Goal: Task Accomplishment & Management: Manage account settings

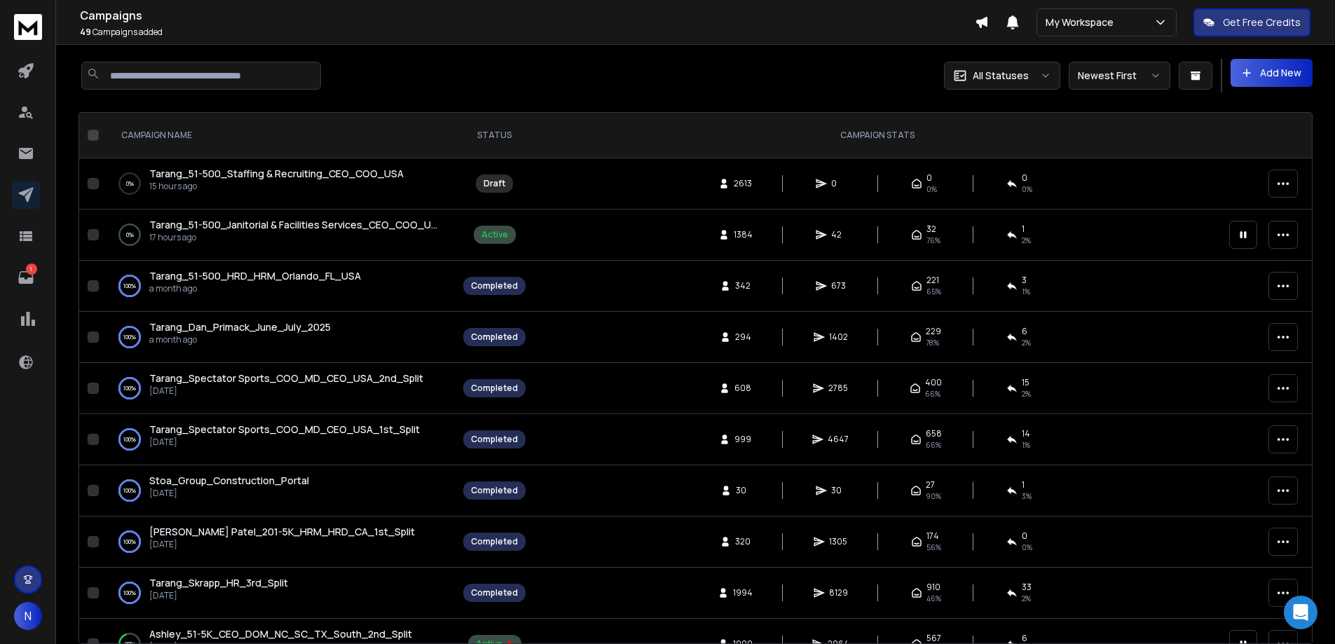
click at [693, 58] on div "Campaigns 49 Campaigns Added All Statuses Newest First Add New CAMPAIGN NAME ST…" at bounding box center [695, 381] width 1279 height 672
click at [27, 275] on icon at bounding box center [26, 277] width 17 height 17
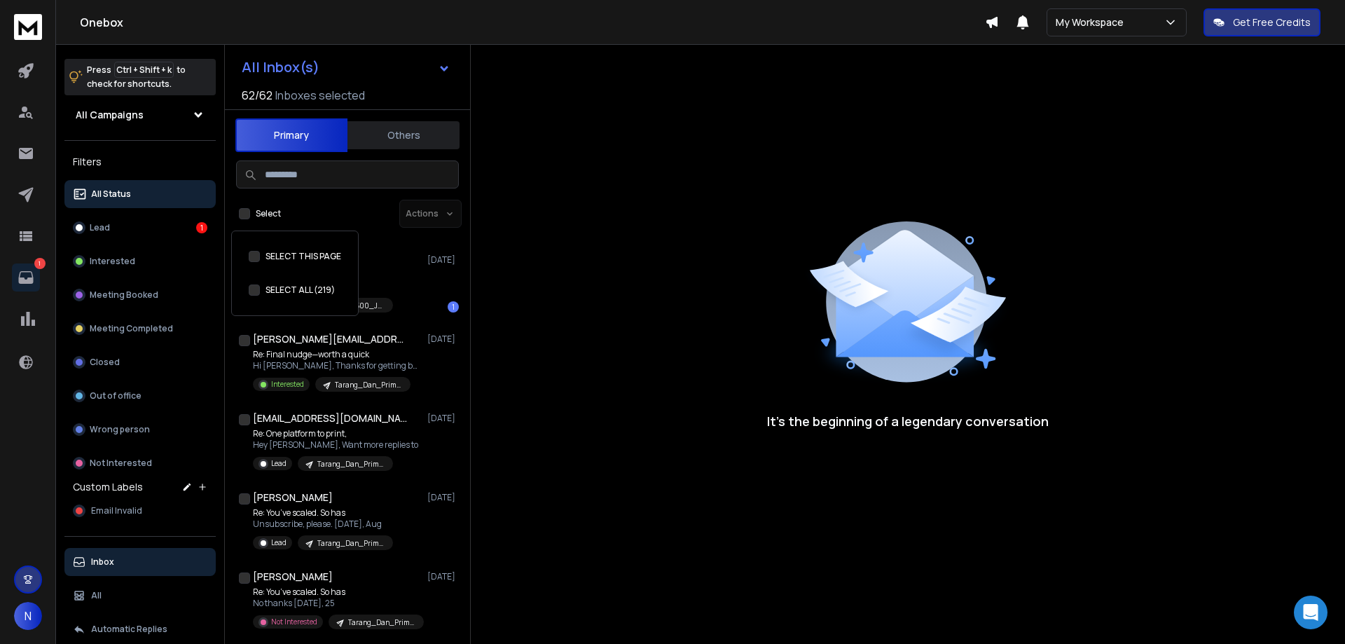
click at [304, 271] on div "SELECT THIS PAGE SELECT ALL (219)" at bounding box center [294, 273] width 109 height 73
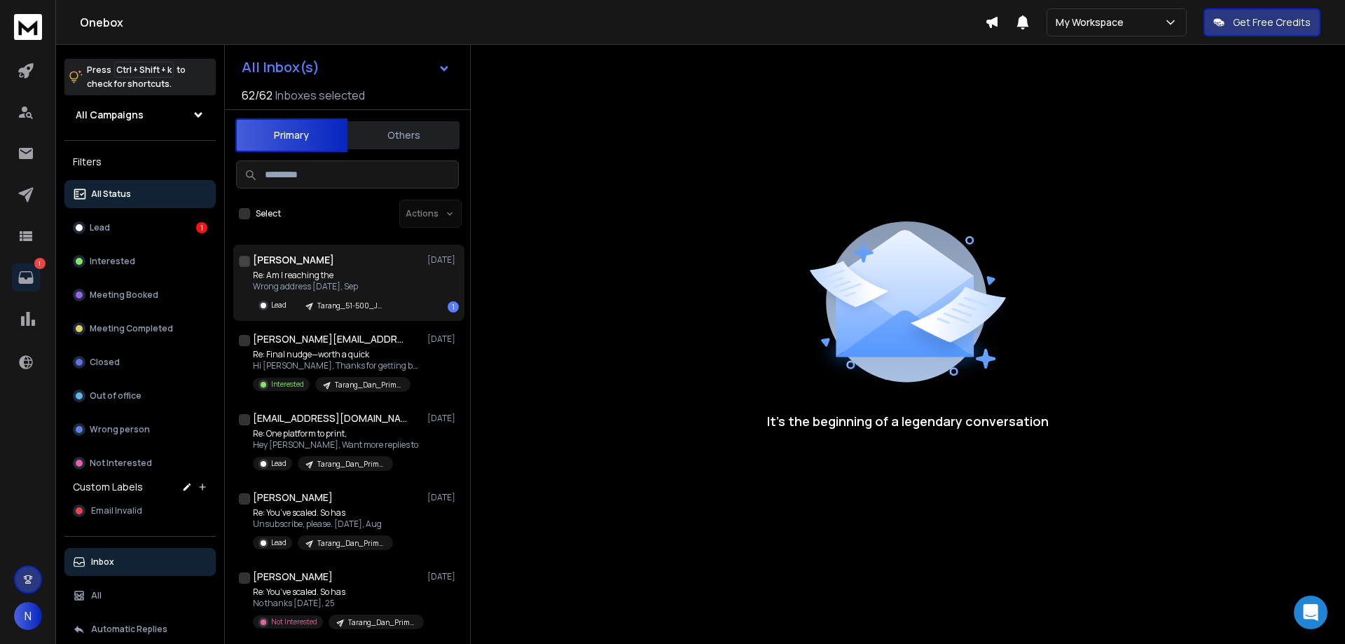
click at [402, 255] on div "Mary Dellapenna 11 Sep" at bounding box center [356, 260] width 206 height 14
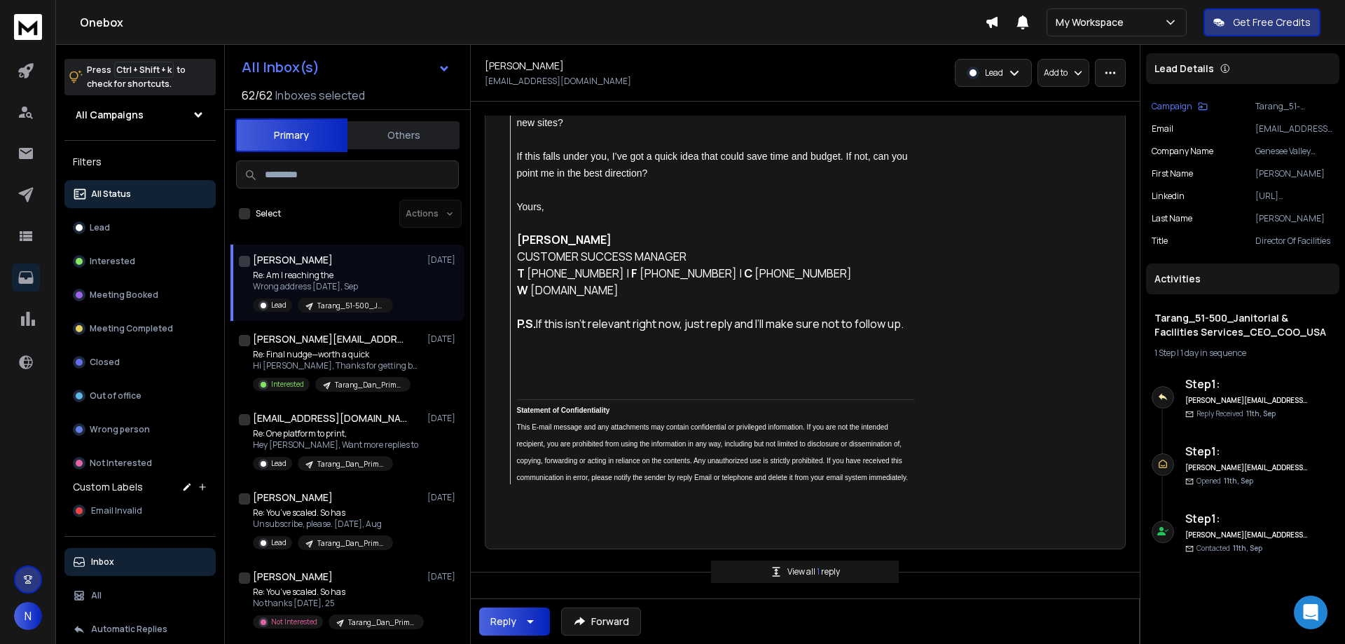
scroll to position [290, 0]
click at [799, 565] on p "View all 1 reply" at bounding box center [814, 570] width 53 height 11
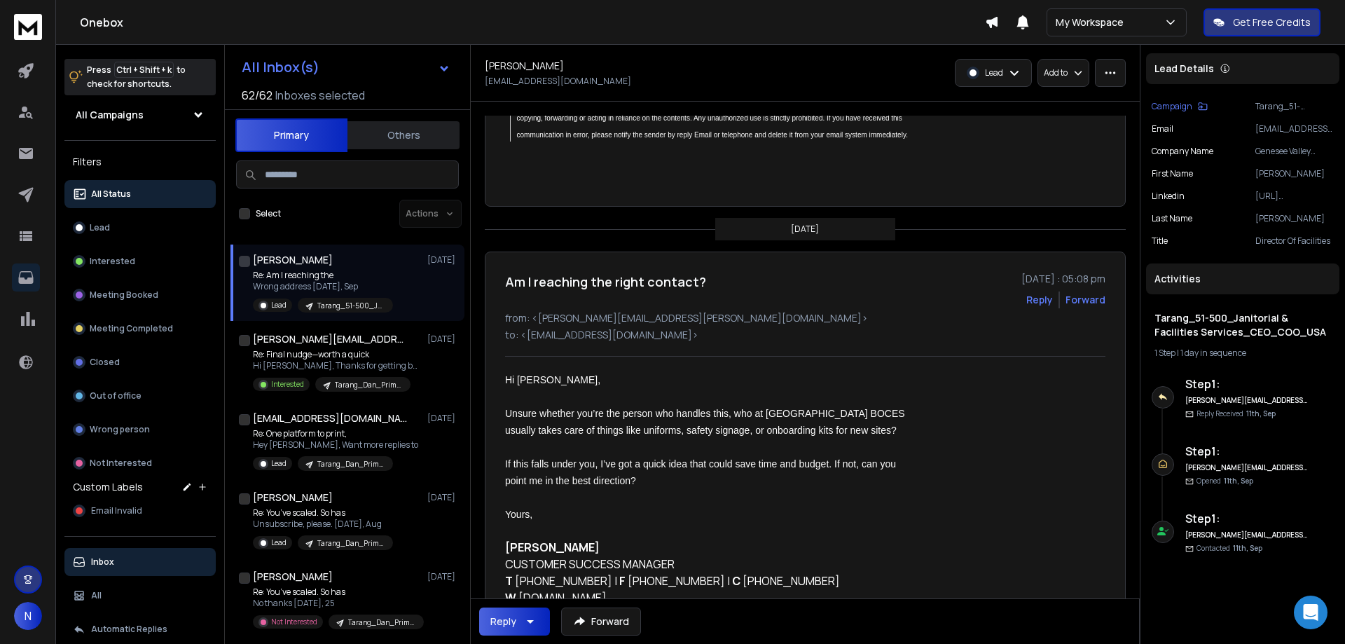
scroll to position [0, 0]
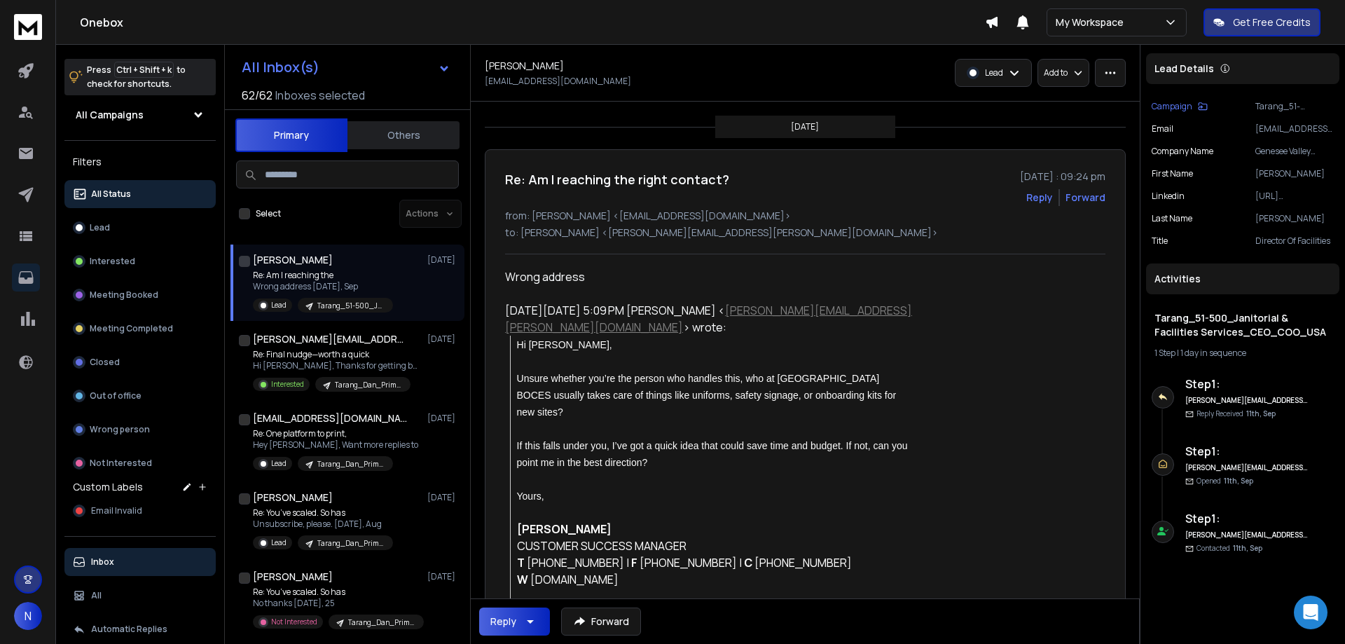
drag, startPoint x: 814, startPoint y: 452, endPoint x: 791, endPoint y: 254, distance: 198.9
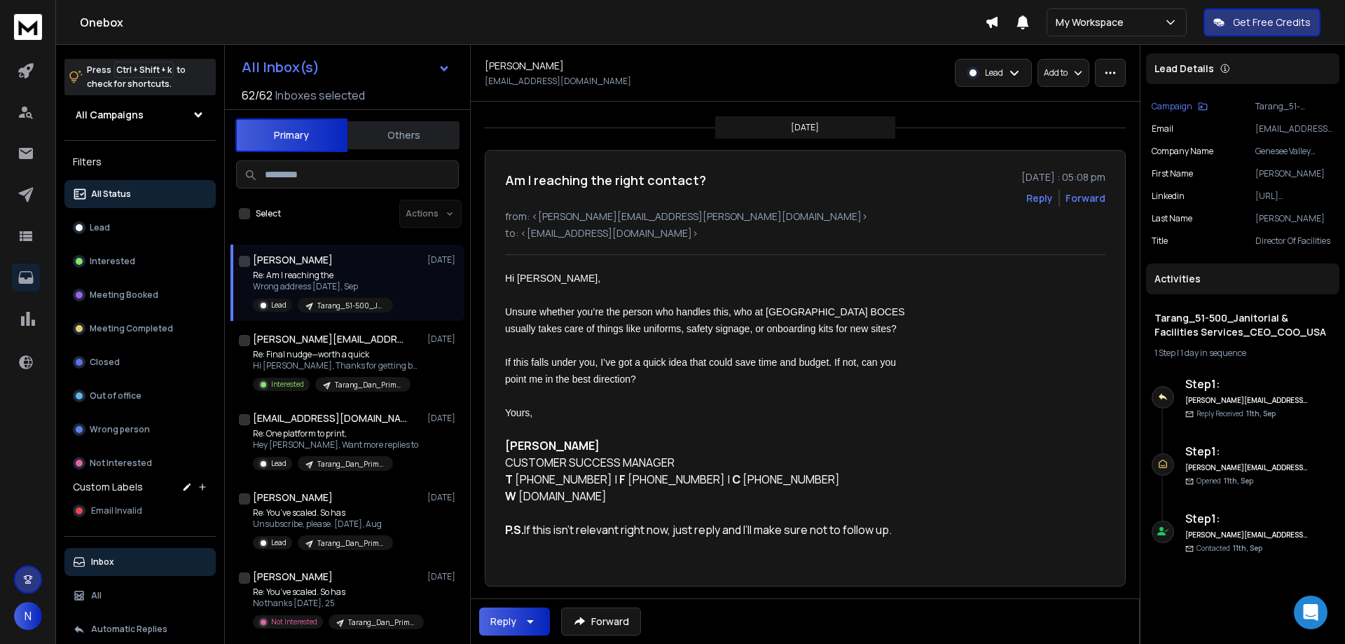
scroll to position [738, 0]
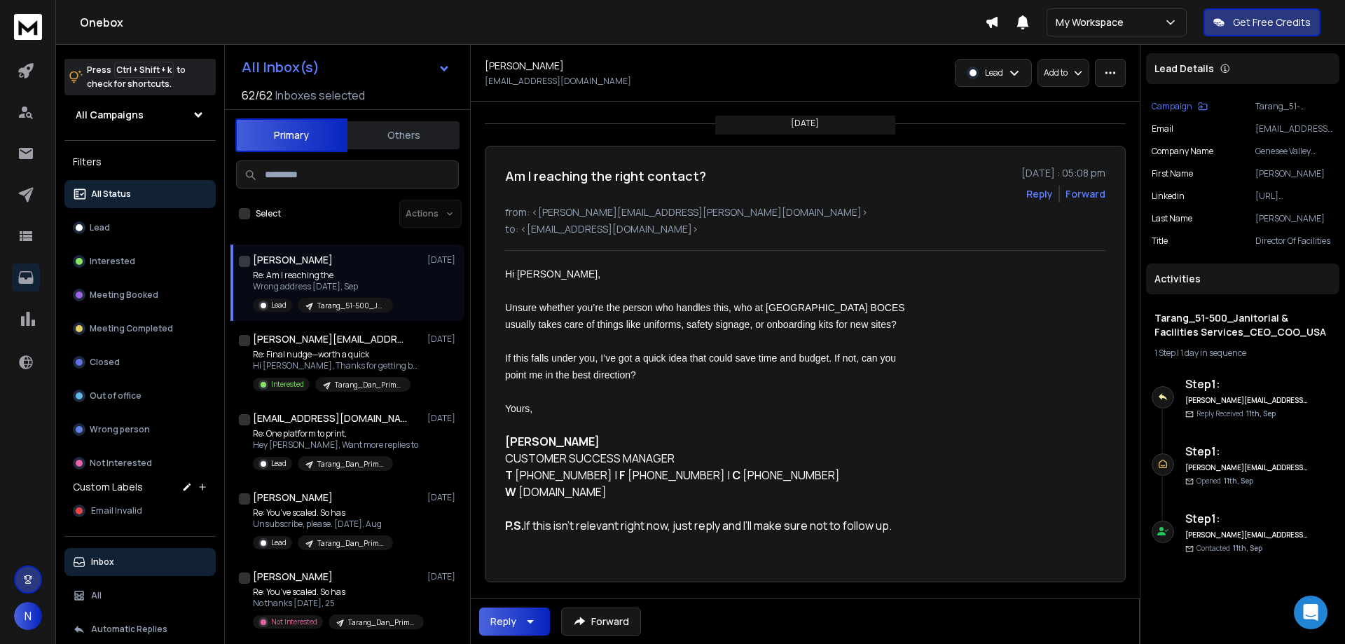
click at [539, 222] on p "to: <mdellapenna@gvboces.org>" at bounding box center [805, 229] width 600 height 14
drag, startPoint x: 539, startPoint y: 209, endPoint x: 636, endPoint y: 215, distance: 96.9
click at [636, 222] on p "to: <mdellapenna@gvboces.org>" at bounding box center [805, 229] width 600 height 14
copy p "mdellapenna@gvboces.org"
click at [577, 301] on div "Hi Matthew, Unsure whether you’re the person who handles this, who at Genesee V…" at bounding box center [709, 382] width 409 height 235
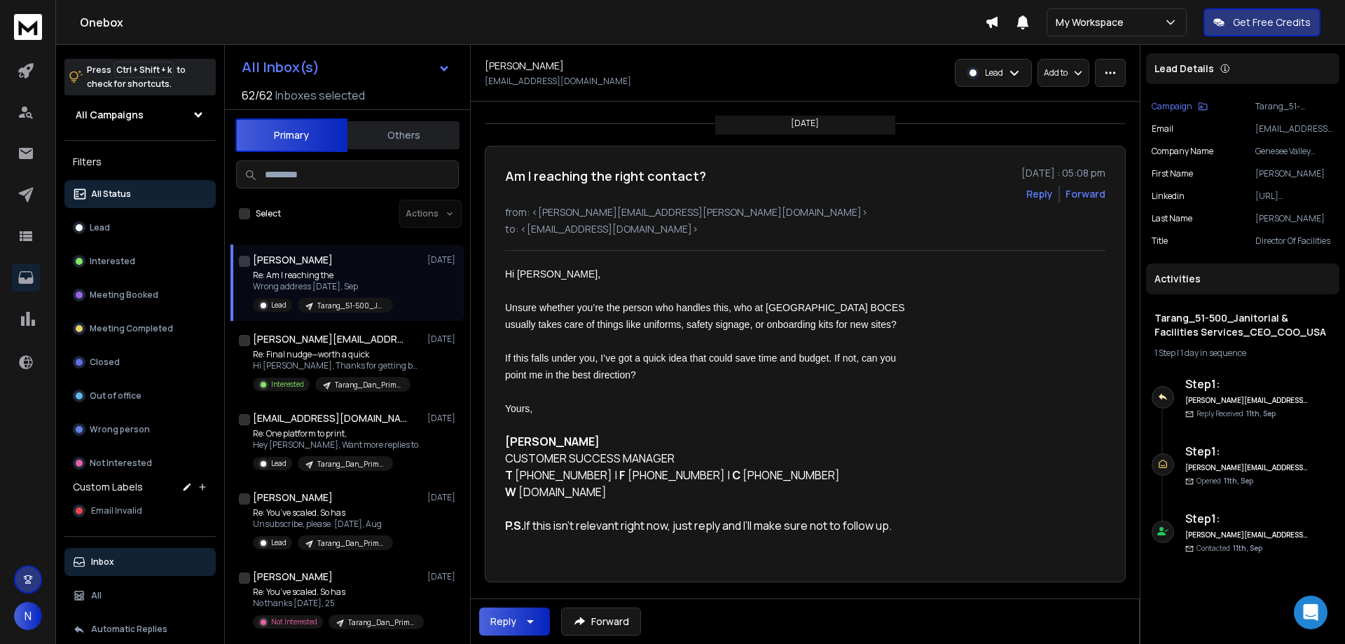
click at [992, 71] on p "Lead" at bounding box center [994, 72] width 18 height 11
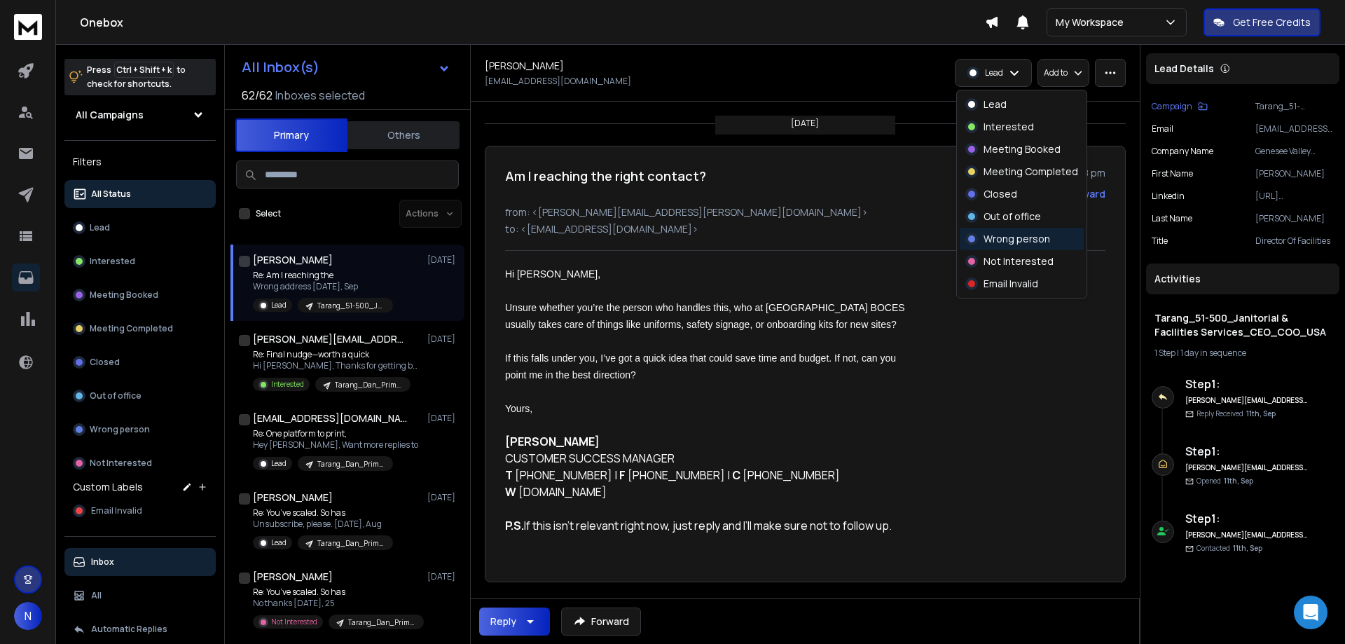
click at [1003, 244] on p "Wrong person" at bounding box center [1017, 239] width 67 height 14
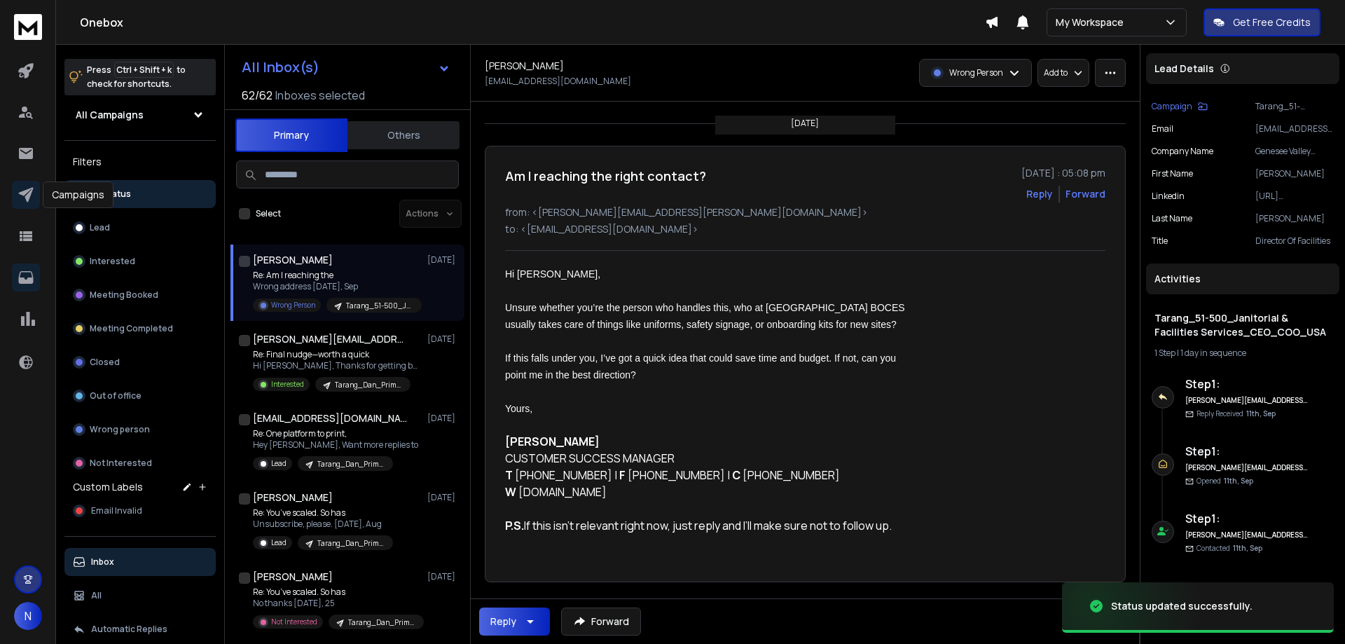
click at [27, 193] on icon at bounding box center [26, 194] width 17 height 17
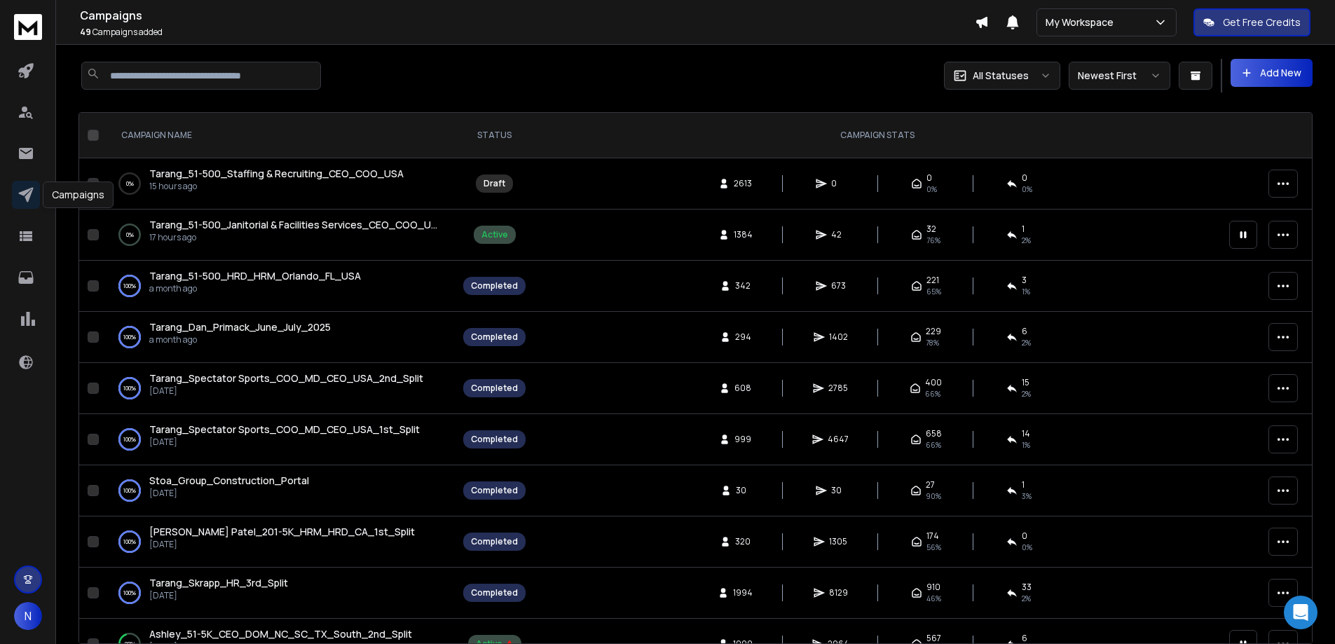
click at [410, 183] on div "0 % Tarang_51-500_Staffing & Recruiting_CEO_COO_USA 15 hours ago" at bounding box center [279, 184] width 322 height 34
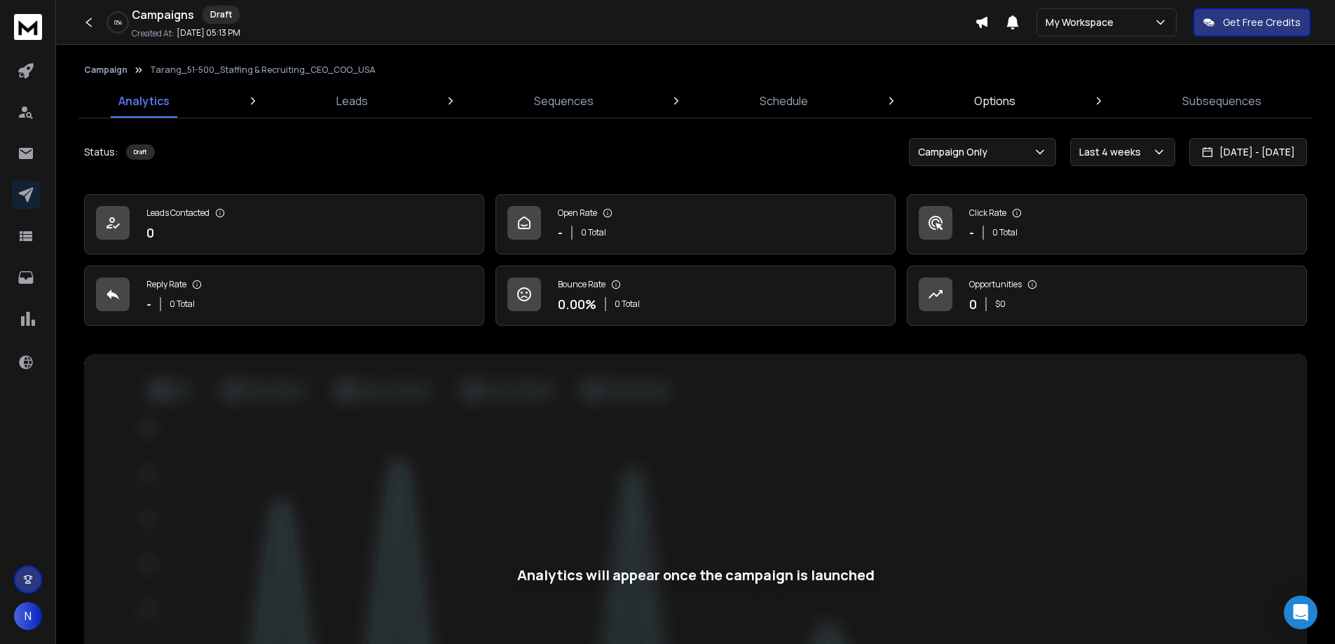
click at [973, 99] on link "Options" at bounding box center [995, 101] width 58 height 34
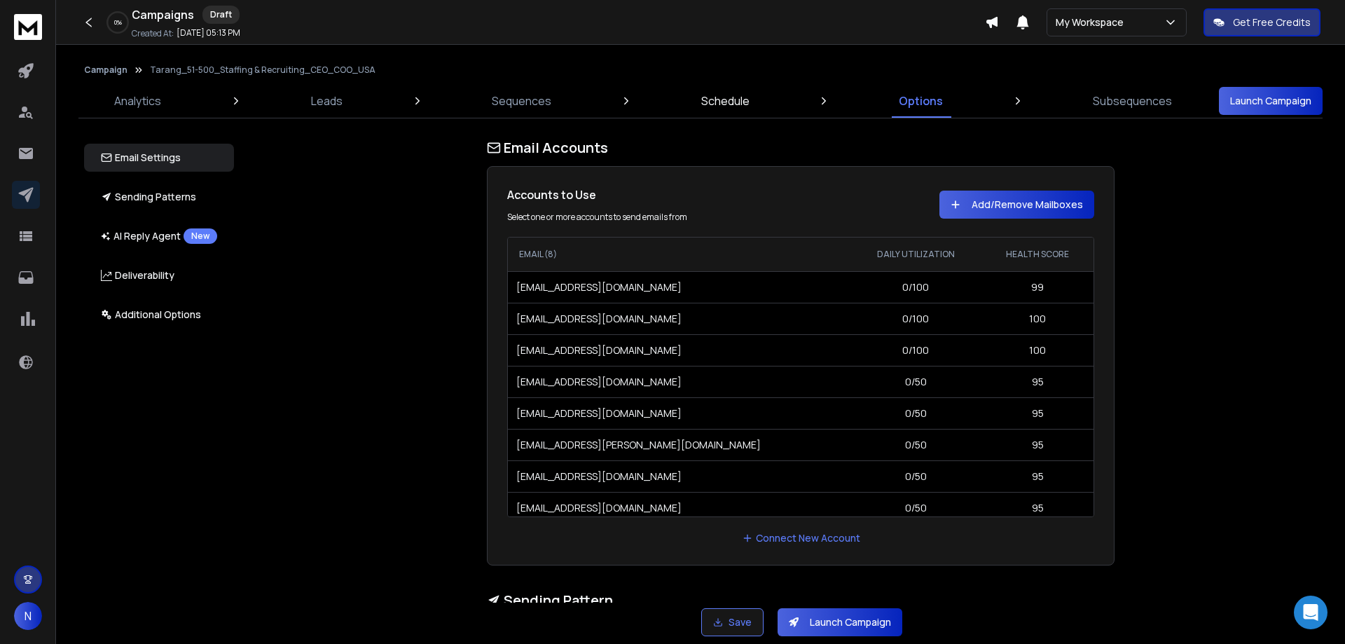
click at [718, 95] on p "Schedule" at bounding box center [725, 100] width 48 height 17
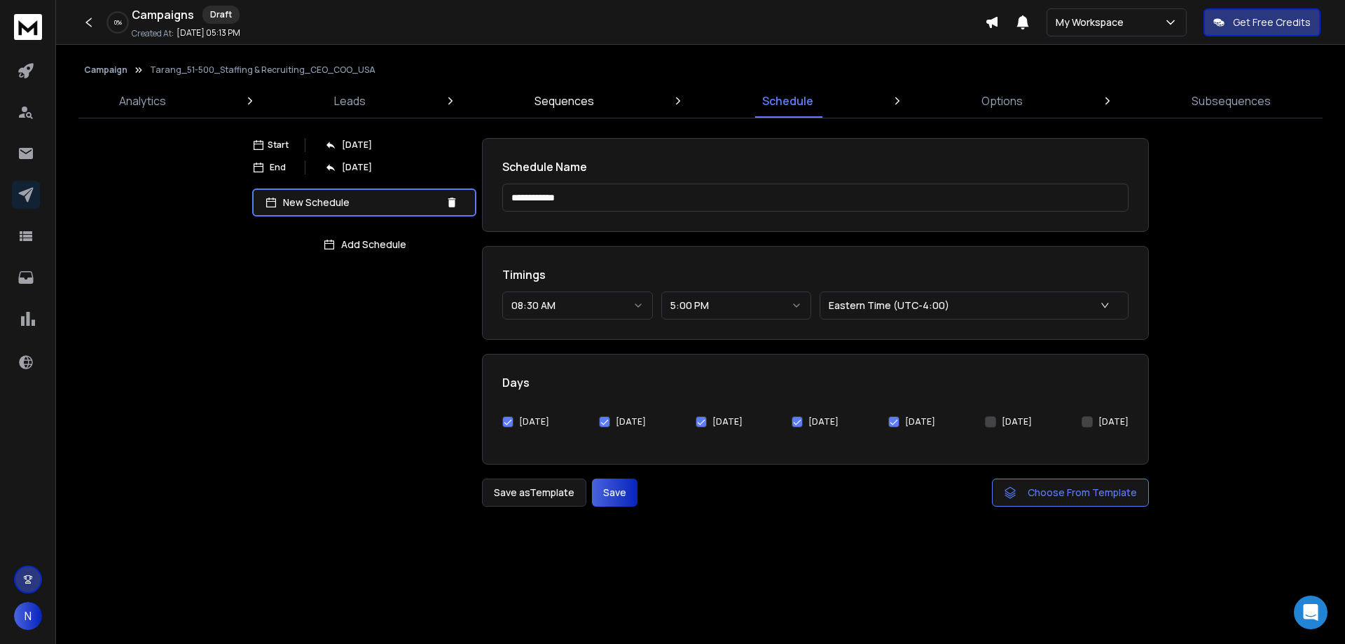
click at [551, 102] on p "Sequences" at bounding box center [565, 100] width 60 height 17
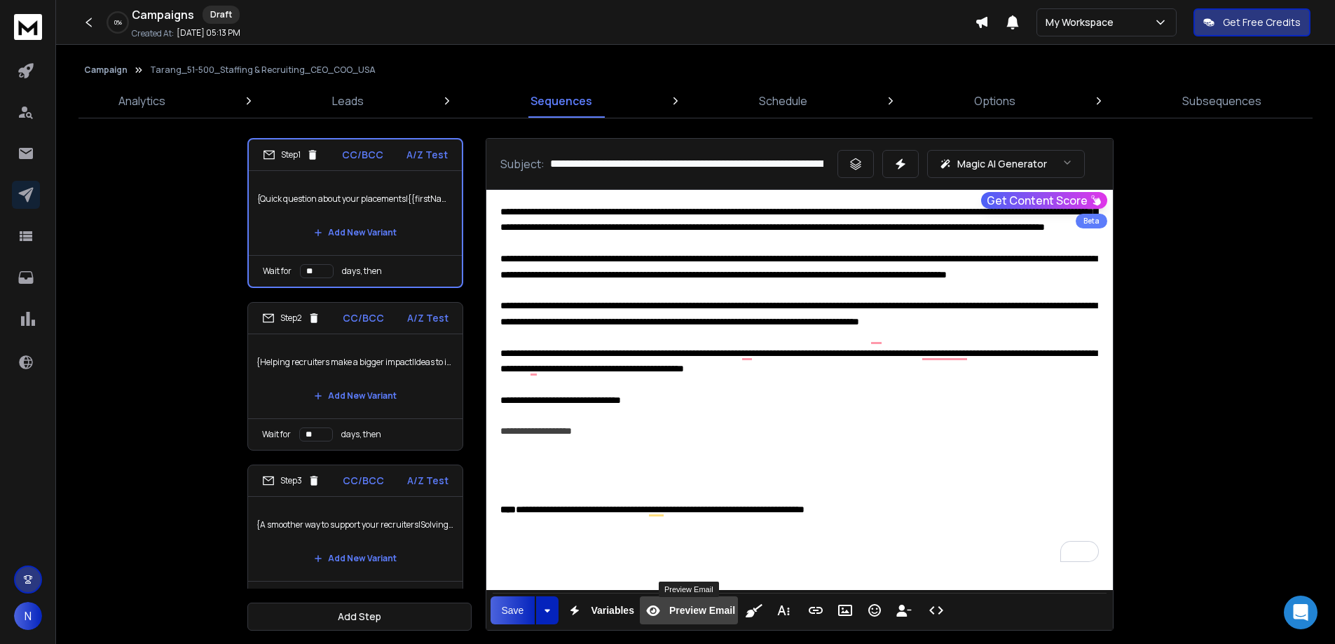
click at [701, 613] on span "Preview Email" at bounding box center [701, 611] width 71 height 12
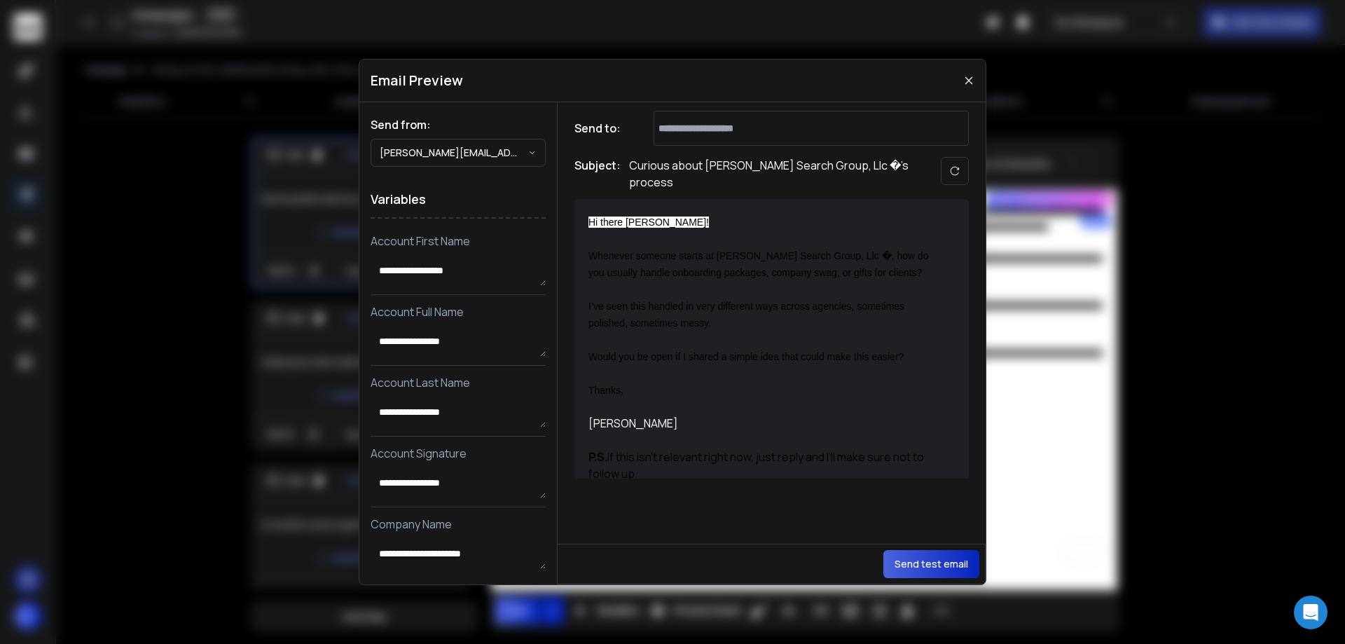
click at [964, 84] on icon at bounding box center [968, 80] width 11 height 11
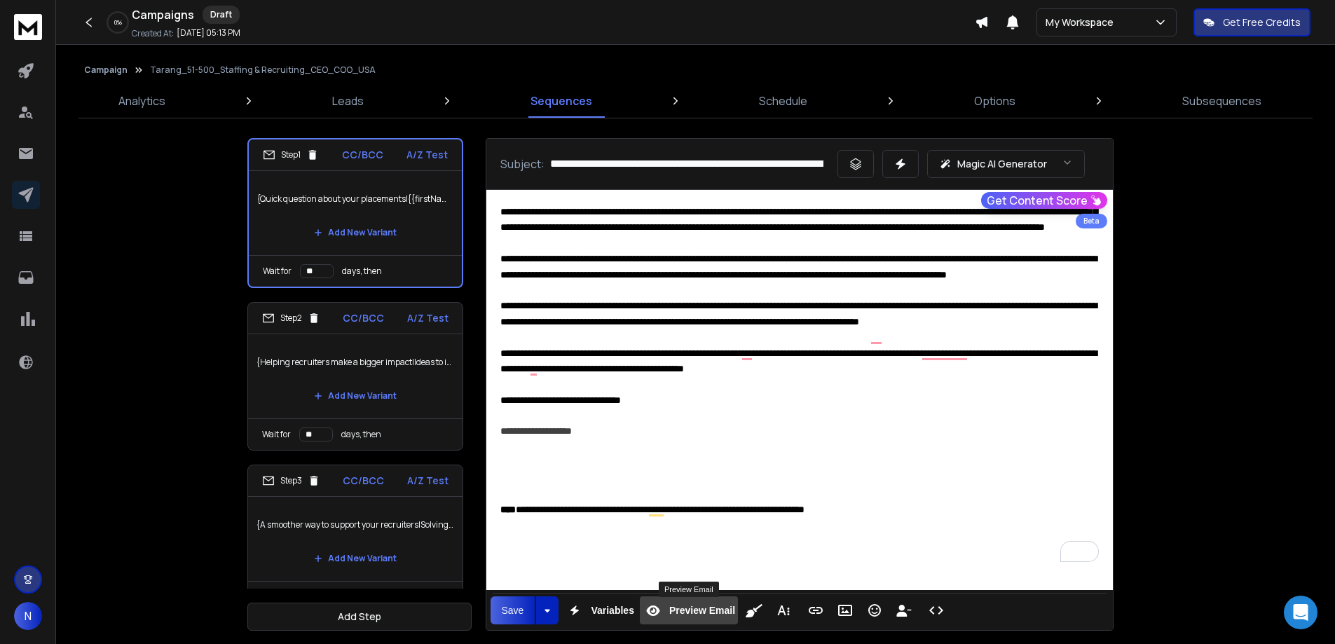
click at [680, 600] on div "Preview Email" at bounding box center [689, 610] width 98 height 23
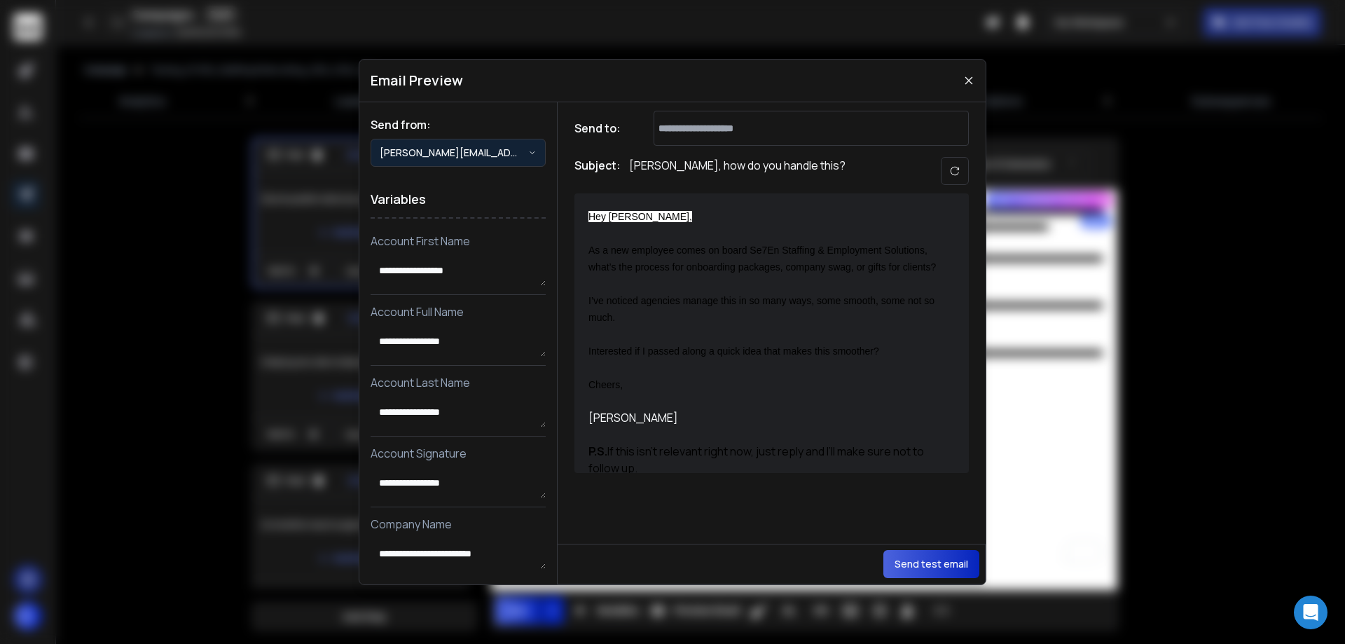
click at [441, 152] on p "james_chavez@optamarkreach.com" at bounding box center [454, 153] width 149 height 14
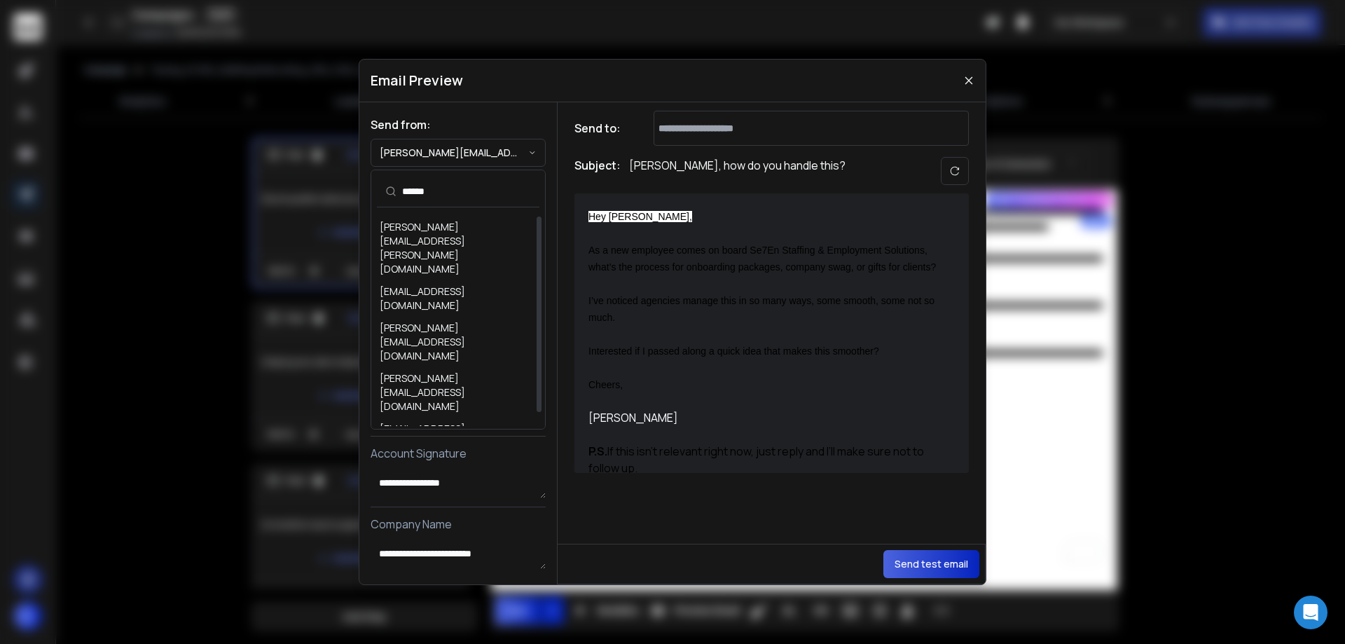
scroll to position [14, 0]
type input "******"
click at [441, 604] on div "tarang@optamarkgrowth.com" at bounding box center [458, 618] width 157 height 28
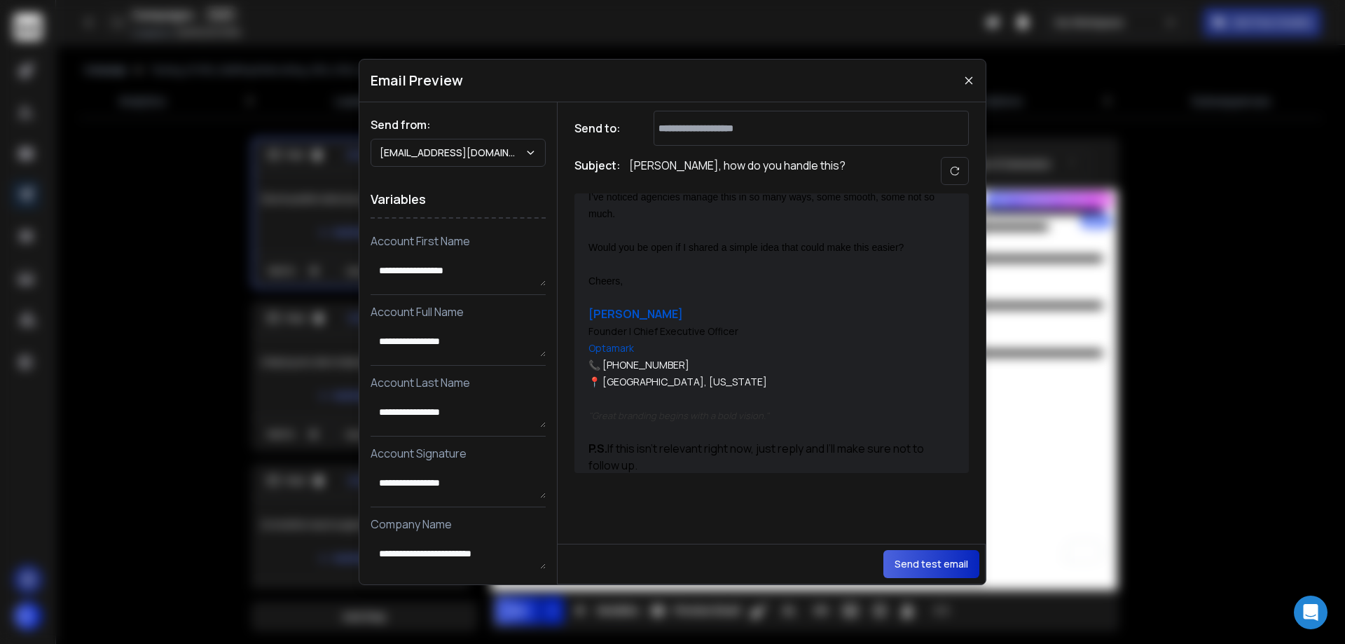
scroll to position [0, 0]
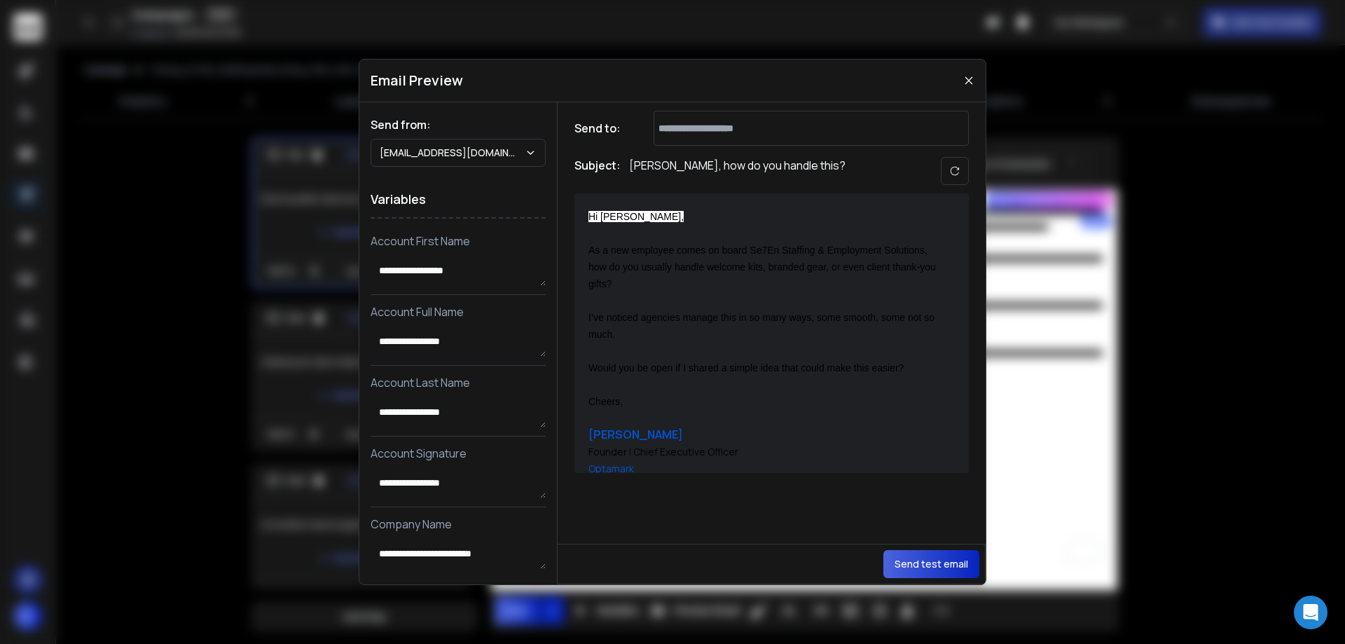
click at [707, 132] on input at bounding box center [812, 128] width 306 height 25
type input "**********"
click at [671, 126] on p "john@optamarkgraphics.com" at bounding box center [793, 128] width 250 height 14
drag, startPoint x: 671, startPoint y: 126, endPoint x: 787, endPoint y: 129, distance: 115.6
click at [787, 129] on p "john@optamarkgraphics.com" at bounding box center [793, 128] width 250 height 14
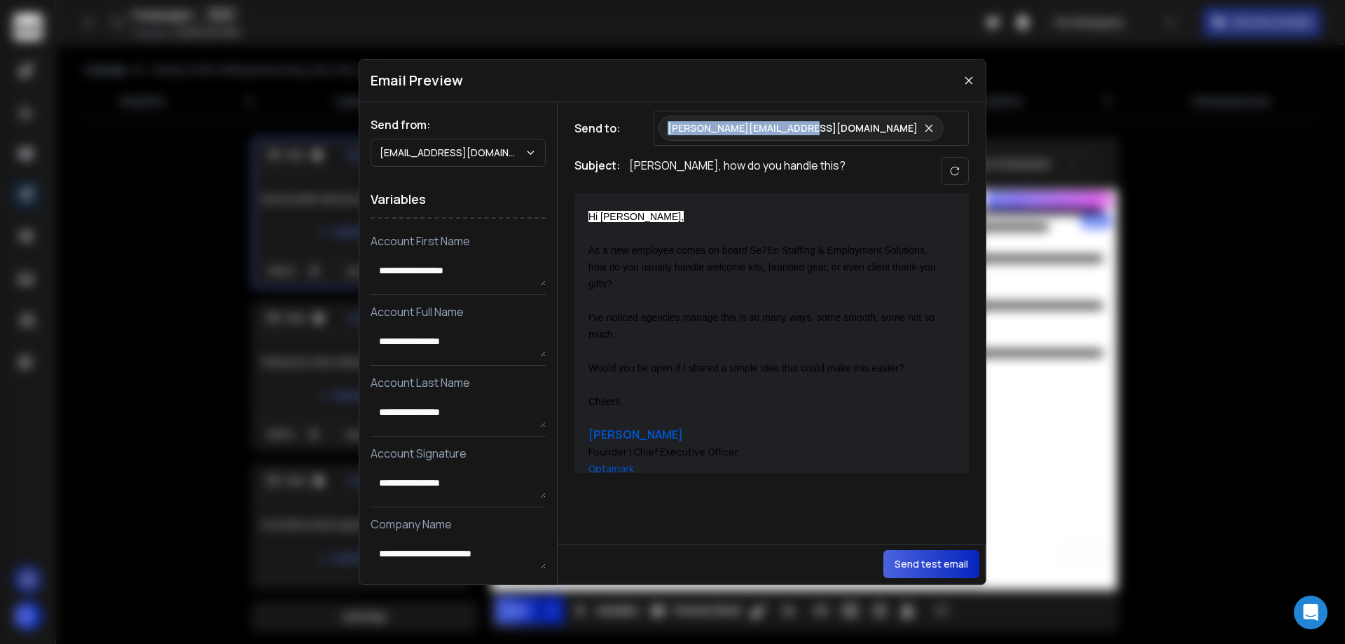
copy p "john@optamarkgraphics.com"
click at [949, 128] on input at bounding box center [1102, 128] width 306 height 25
click at [926, 564] on button "Send test email" at bounding box center [932, 564] width 96 height 28
click at [970, 77] on icon at bounding box center [968, 80] width 11 height 11
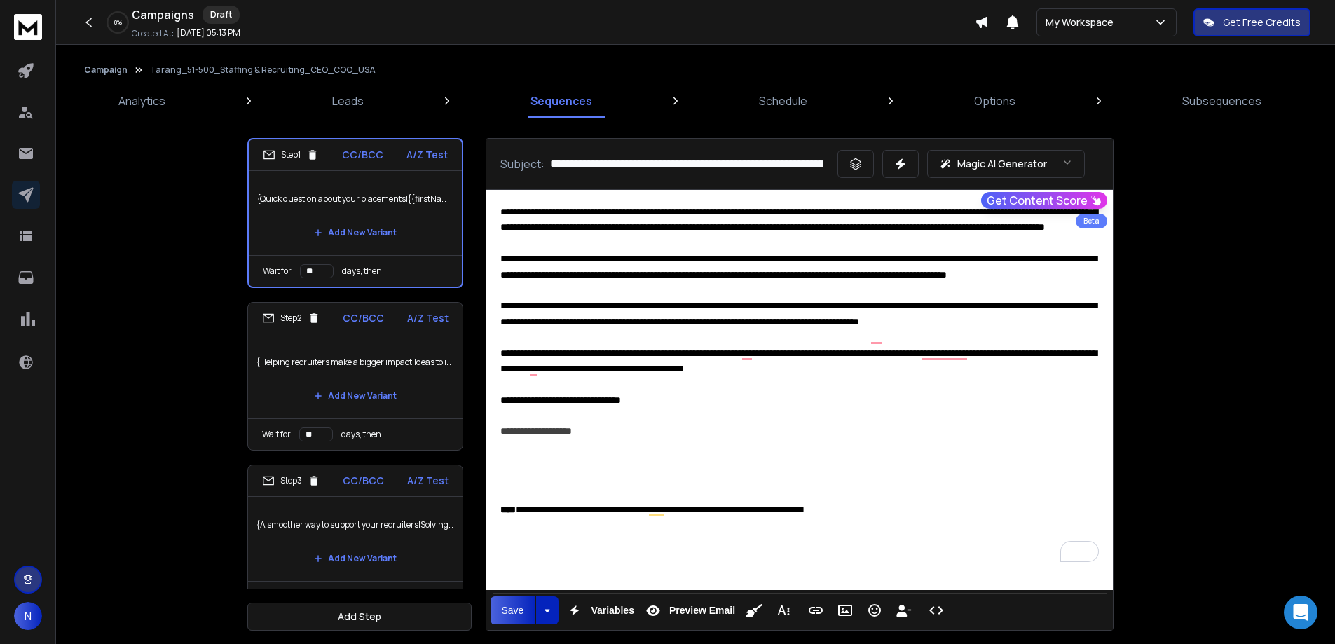
click at [336, 363] on p "{Helping recruiters make a bigger impact|Ideas to improve candidate experiences…" at bounding box center [355, 362] width 198 height 39
type input "**********"
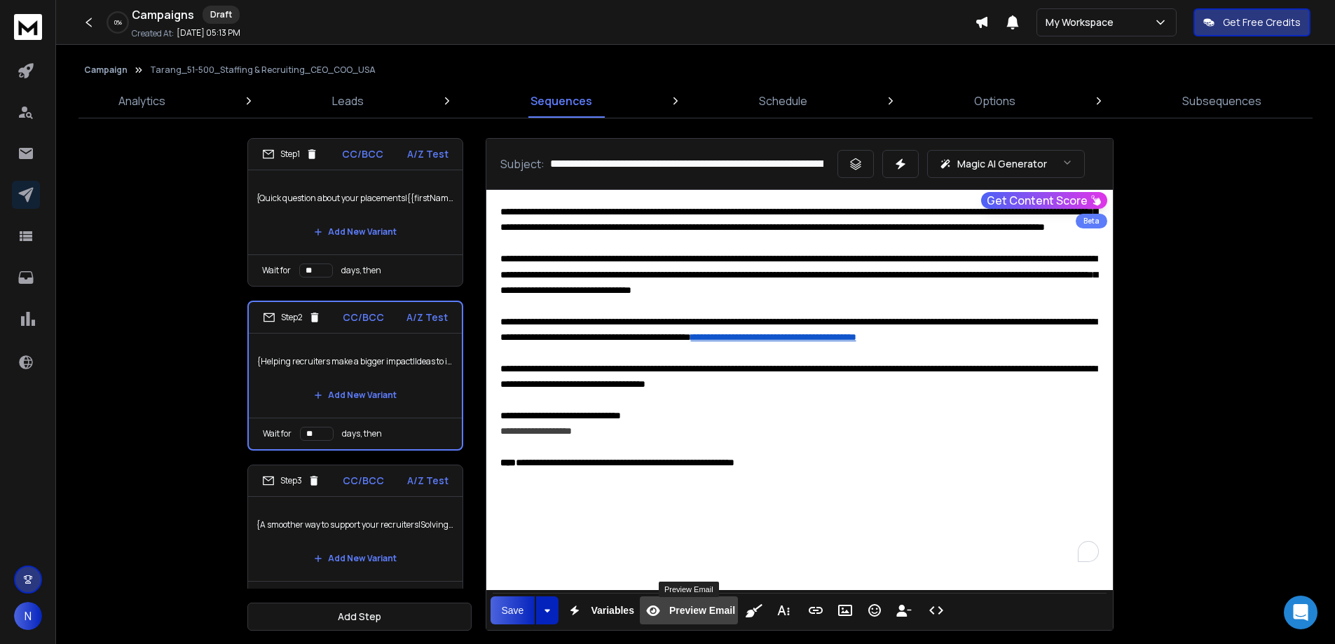
click at [681, 599] on div "Preview Email" at bounding box center [689, 610] width 98 height 23
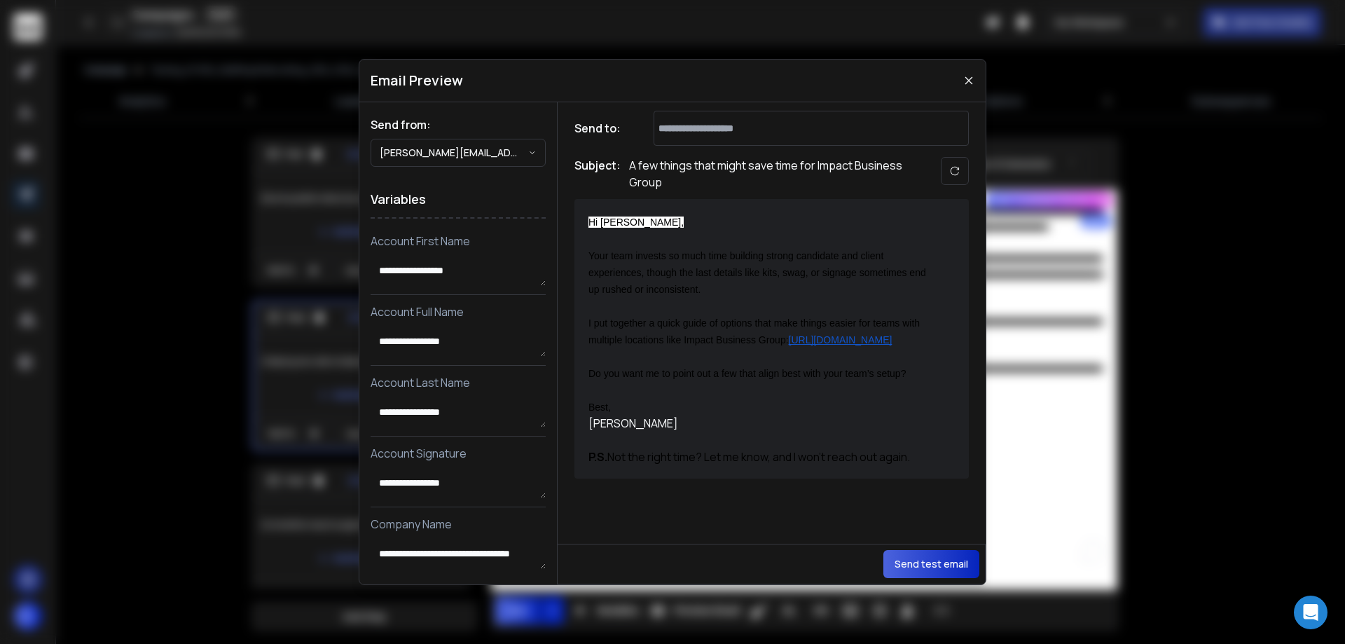
click at [692, 129] on input at bounding box center [812, 128] width 306 height 25
click at [511, 150] on p "james_chavez@optamarkreach.com" at bounding box center [454, 153] width 149 height 14
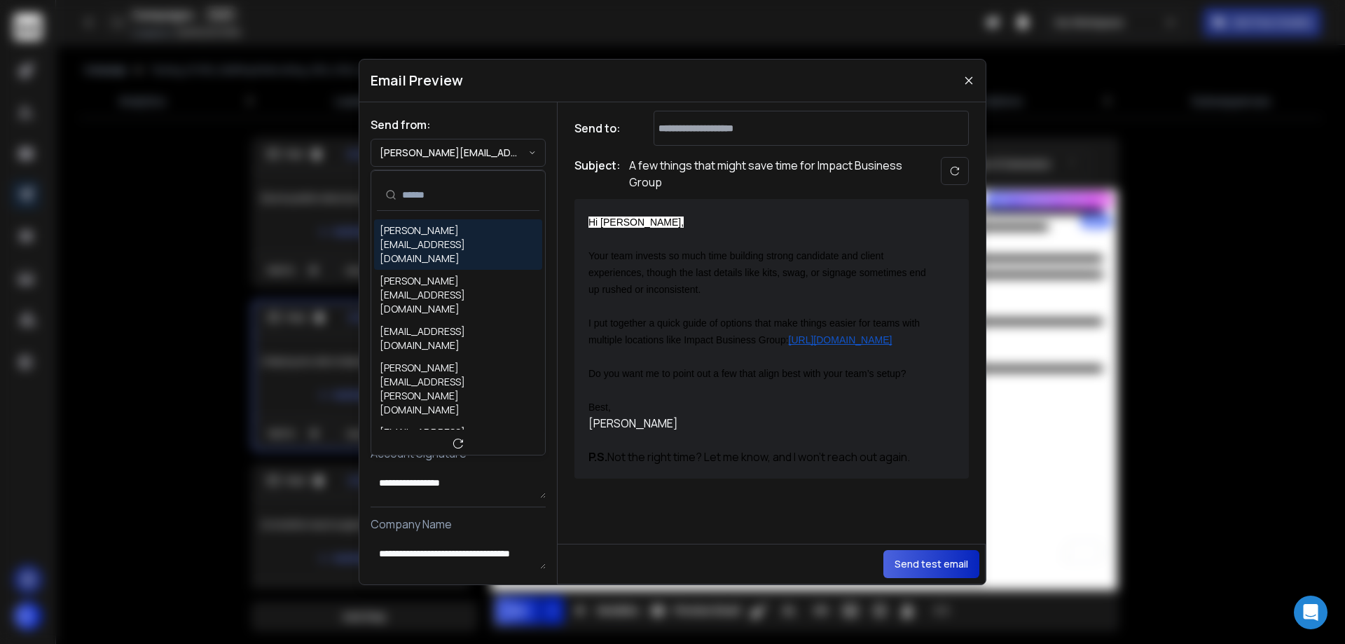
click at [479, 188] on input "text" at bounding box center [466, 194] width 129 height 31
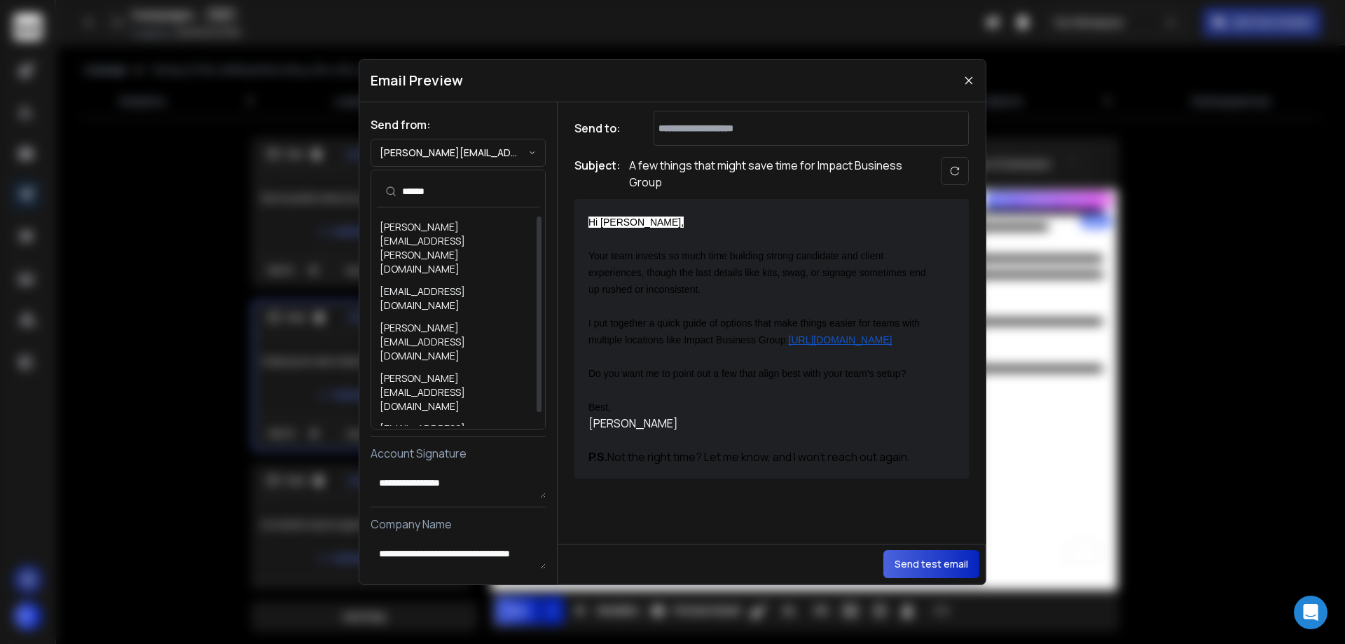
scroll to position [14, 0]
type input "******"
click at [444, 604] on div "tarang@optamarkgrowth.com" at bounding box center [458, 618] width 157 height 28
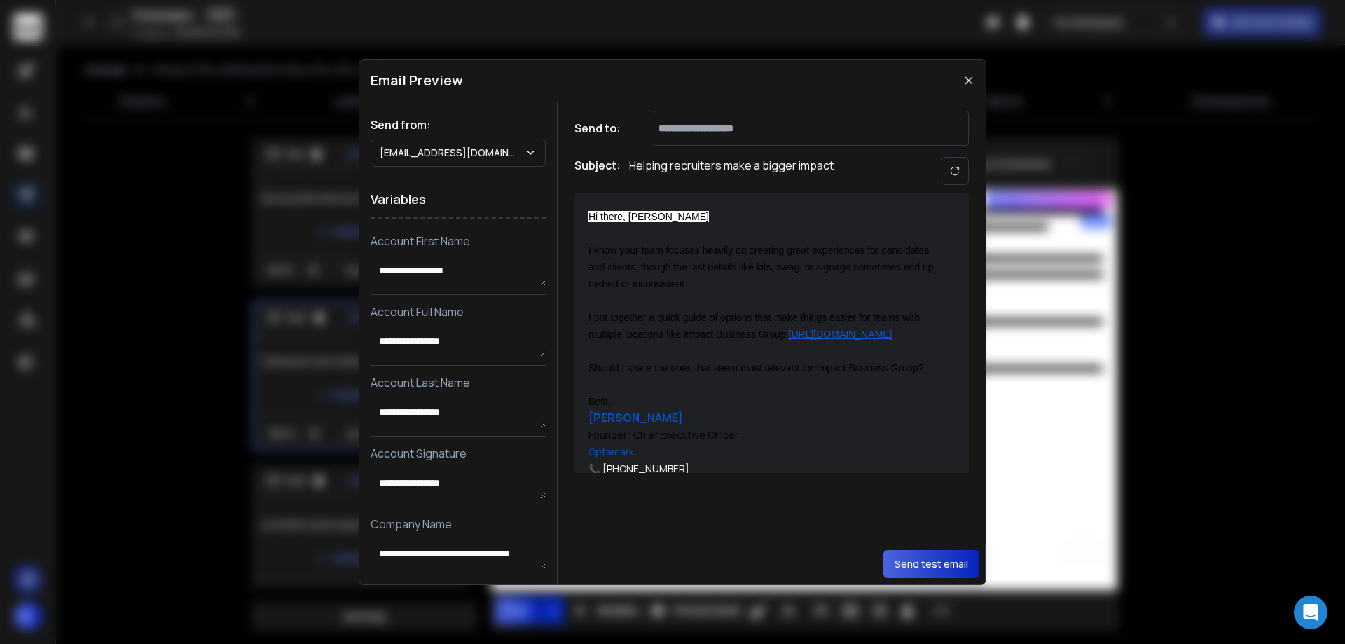
click at [711, 130] on input at bounding box center [812, 128] width 306 height 25
type input "**********"
click at [914, 568] on button "Send test email" at bounding box center [932, 564] width 96 height 28
click at [971, 81] on icon at bounding box center [968, 80] width 11 height 11
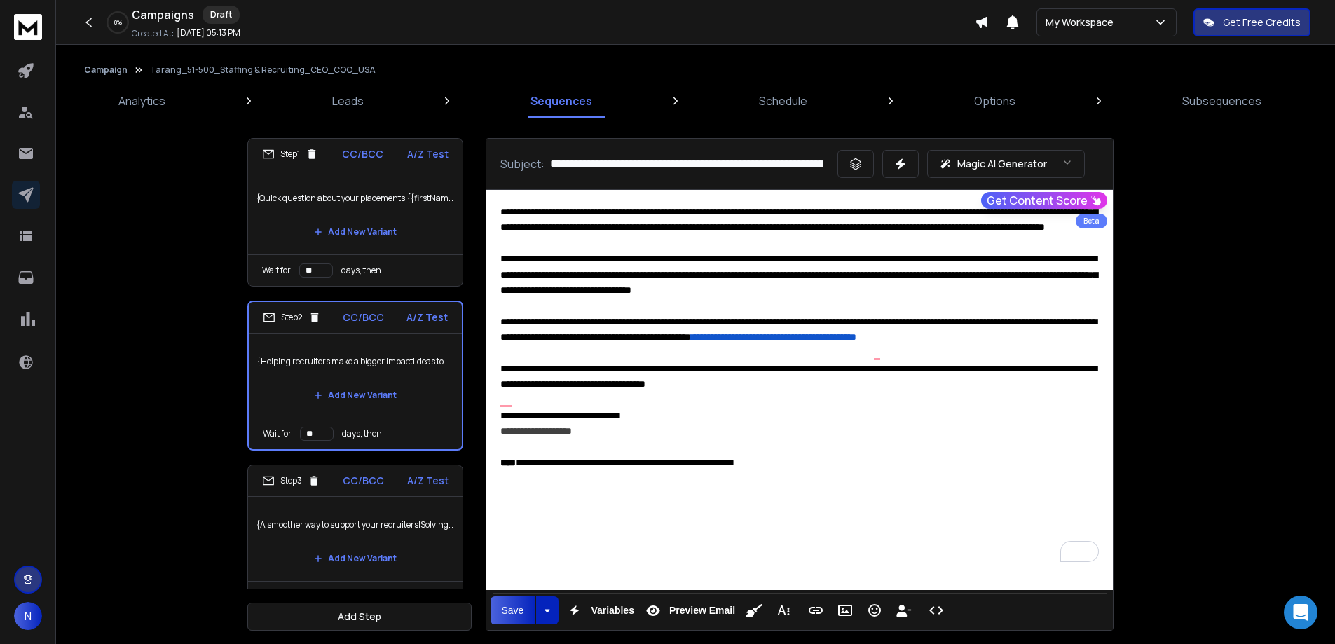
click at [713, 423] on div "**********" at bounding box center [799, 313] width 598 height 219
click at [320, 520] on p "{A smoother way to support your recruiters|Solving the “too many vendors” probl…" at bounding box center [355, 524] width 198 height 39
type input "**********"
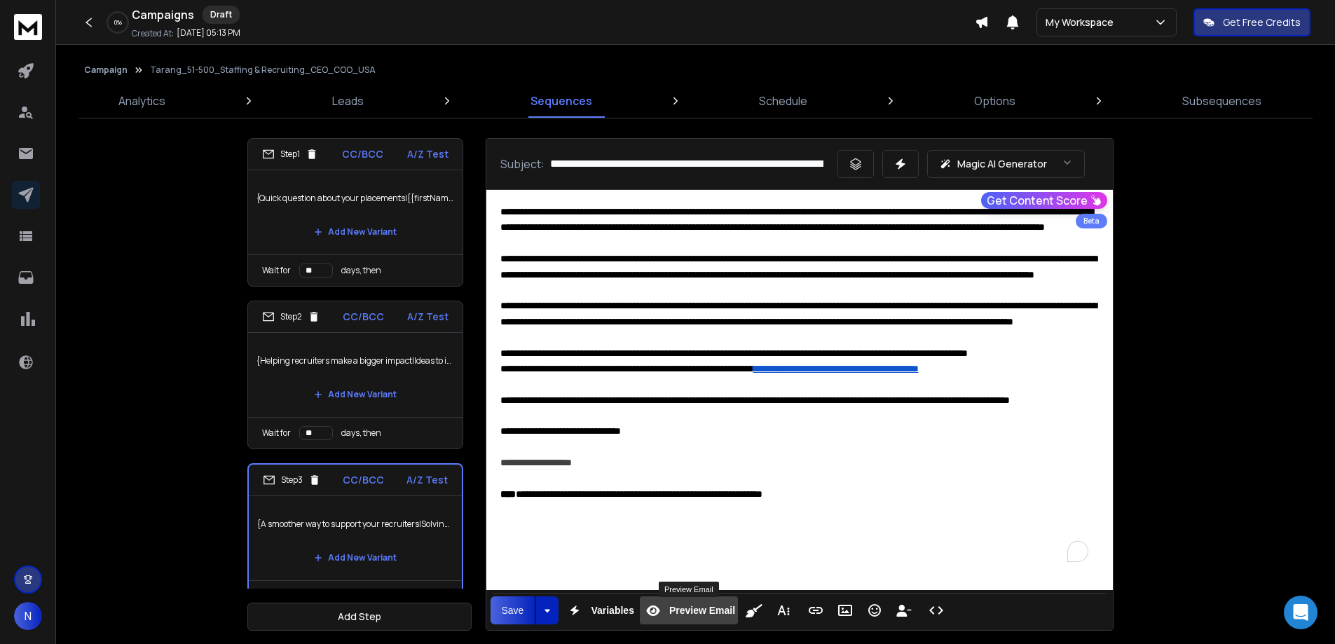
click at [693, 607] on span "Preview Email" at bounding box center [701, 611] width 71 height 12
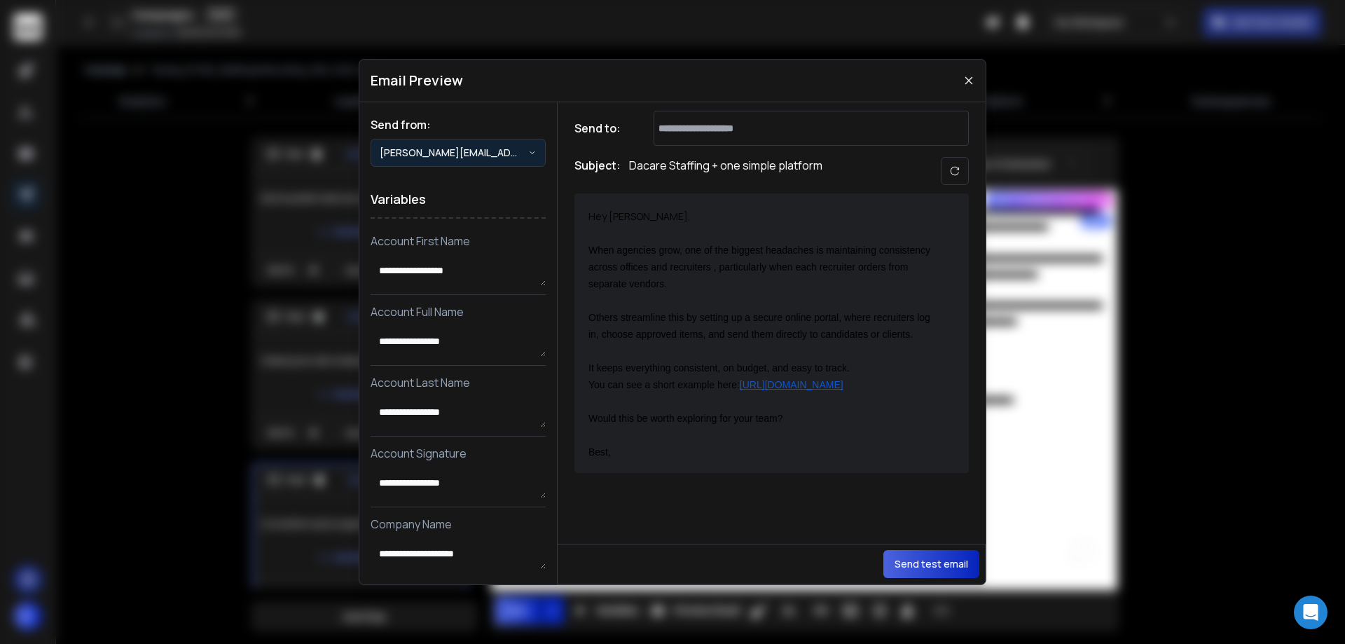
click at [441, 147] on p "james_chavez@optamarkreach.com" at bounding box center [454, 153] width 149 height 14
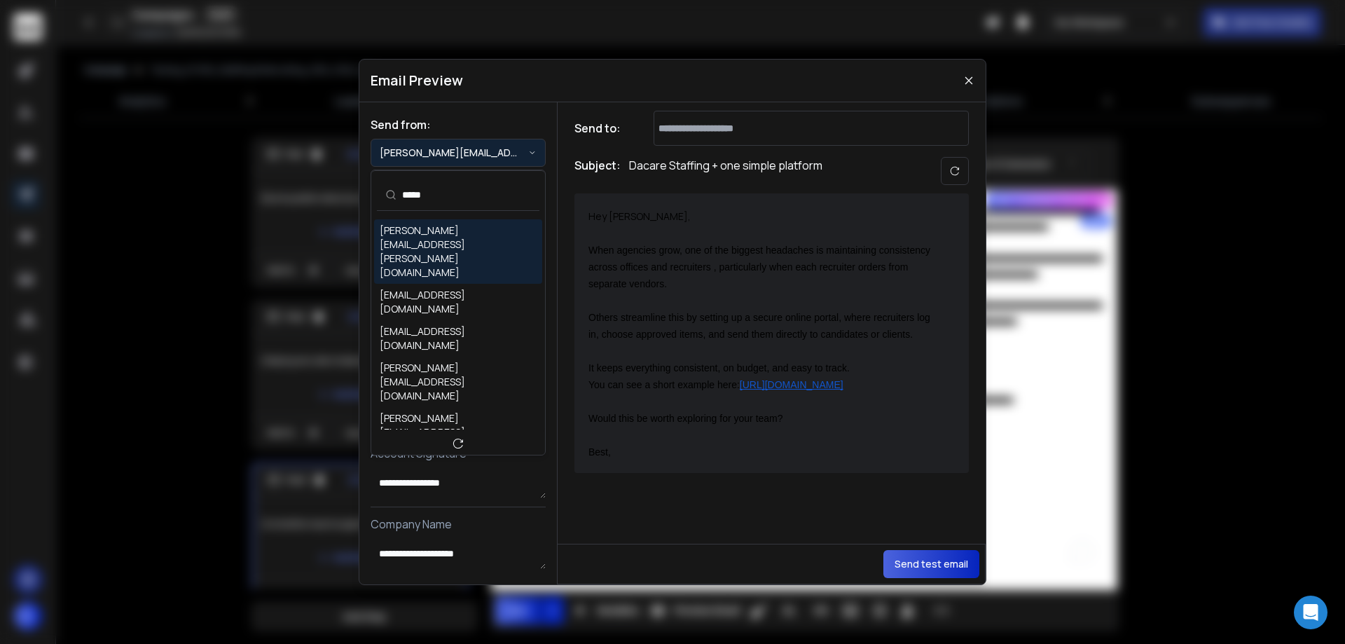
type input "******"
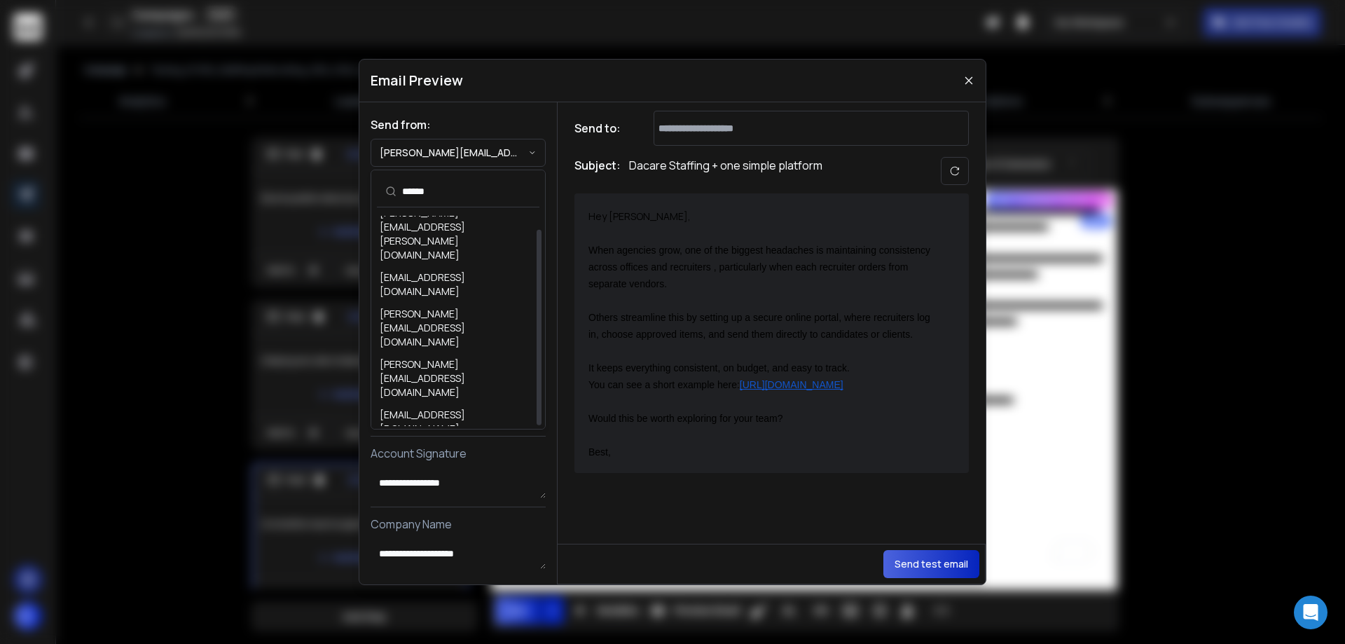
click at [455, 604] on div "tarang@optamarkgrowth.com" at bounding box center [458, 618] width 157 height 28
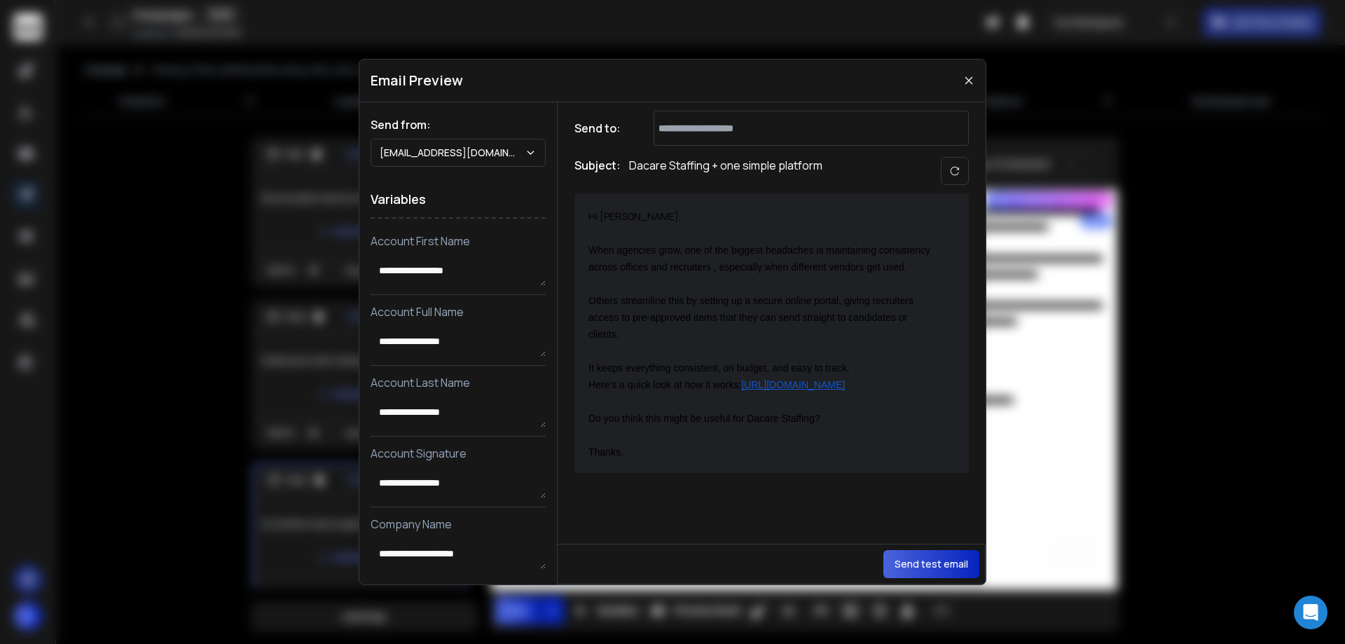
click at [723, 135] on input at bounding box center [812, 128] width 306 height 25
click at [917, 561] on button "Send test email" at bounding box center [932, 564] width 96 height 28
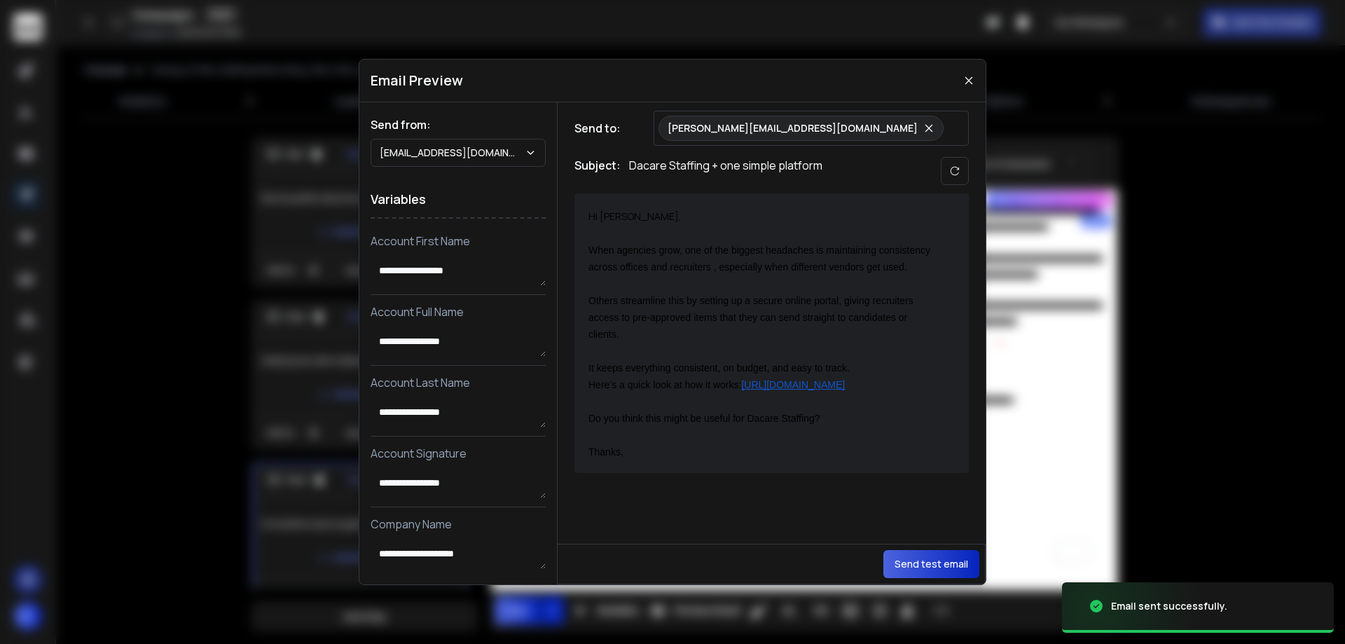
click at [968, 81] on icon at bounding box center [970, 80] width 8 height 8
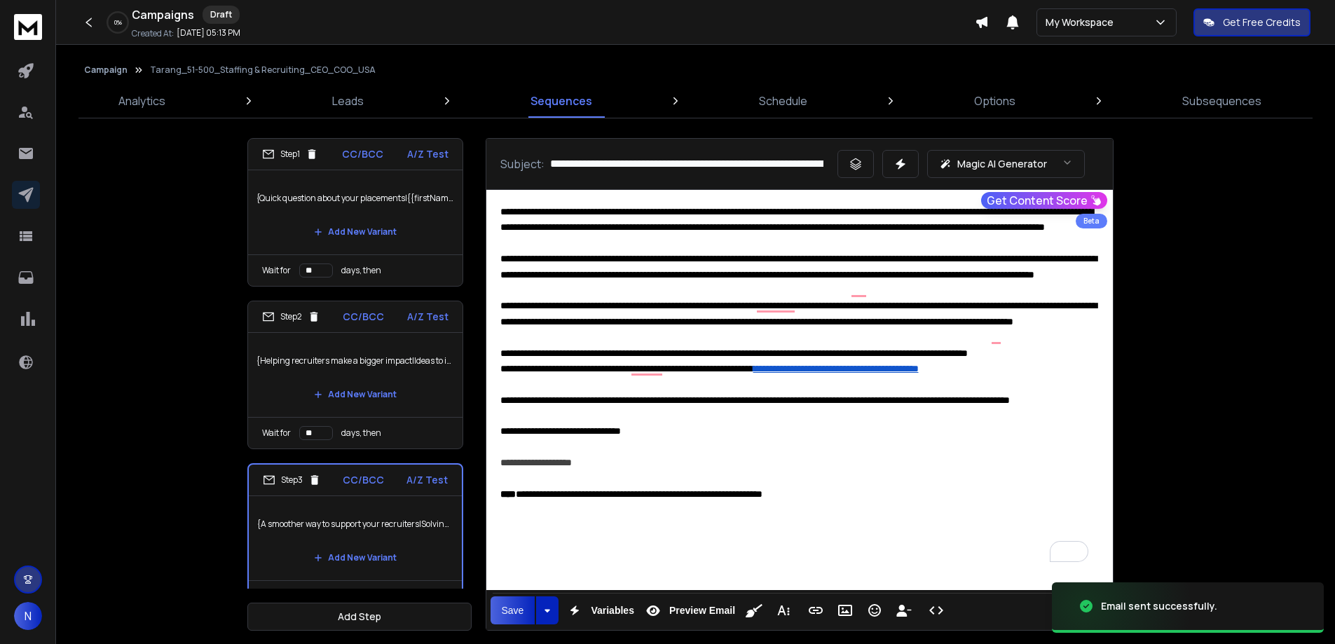
click at [577, 253] on div "**********" at bounding box center [799, 282] width 598 height 157
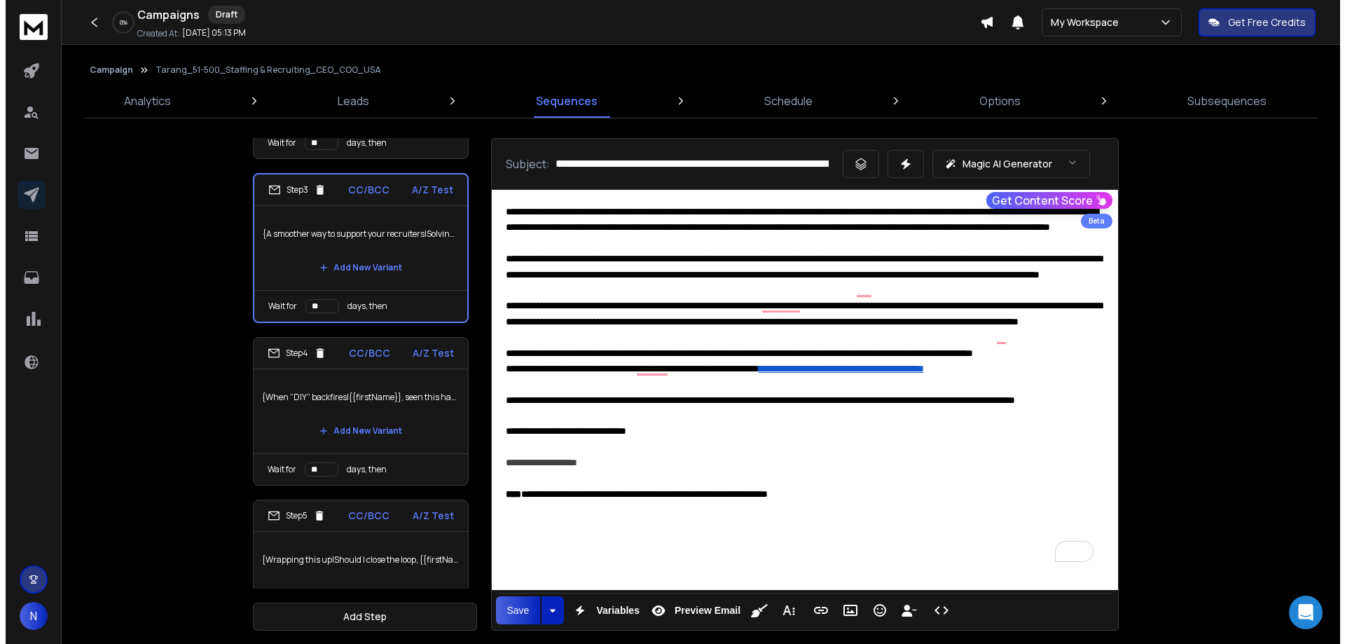
scroll to position [318, 0]
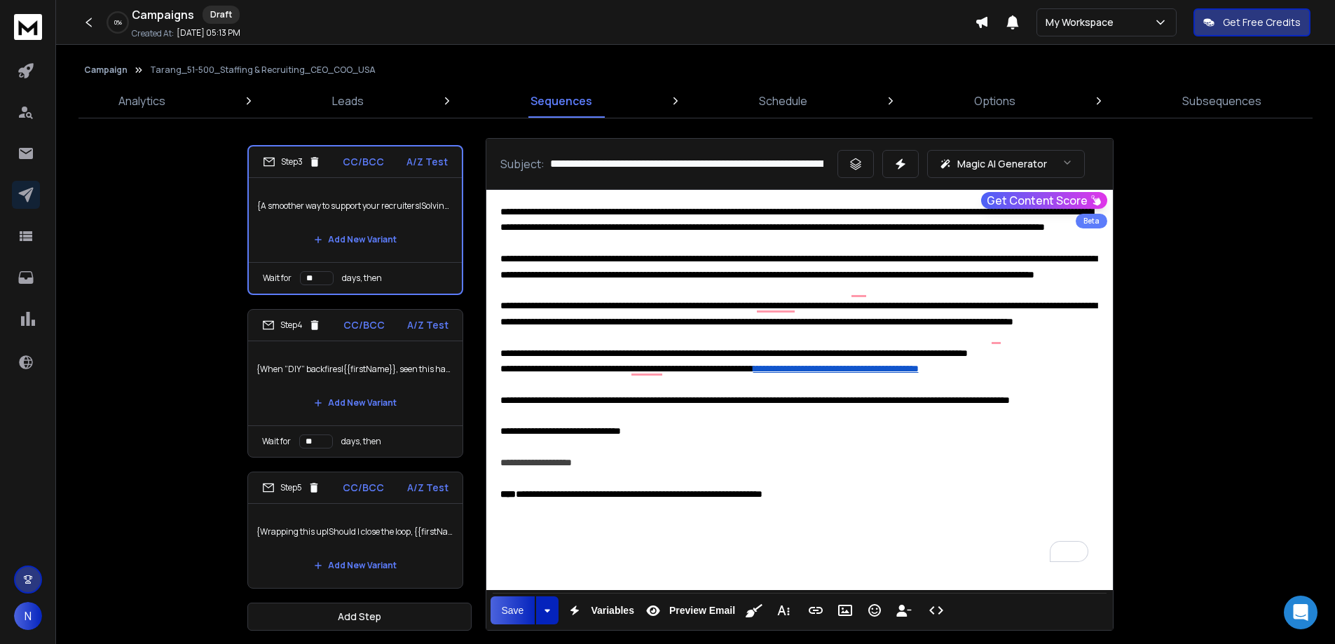
click at [324, 366] on p "{When “DIY” backfires|{{firstName}}, seen this happen before?|The hidden cost o…" at bounding box center [355, 369] width 198 height 39
type input "**********"
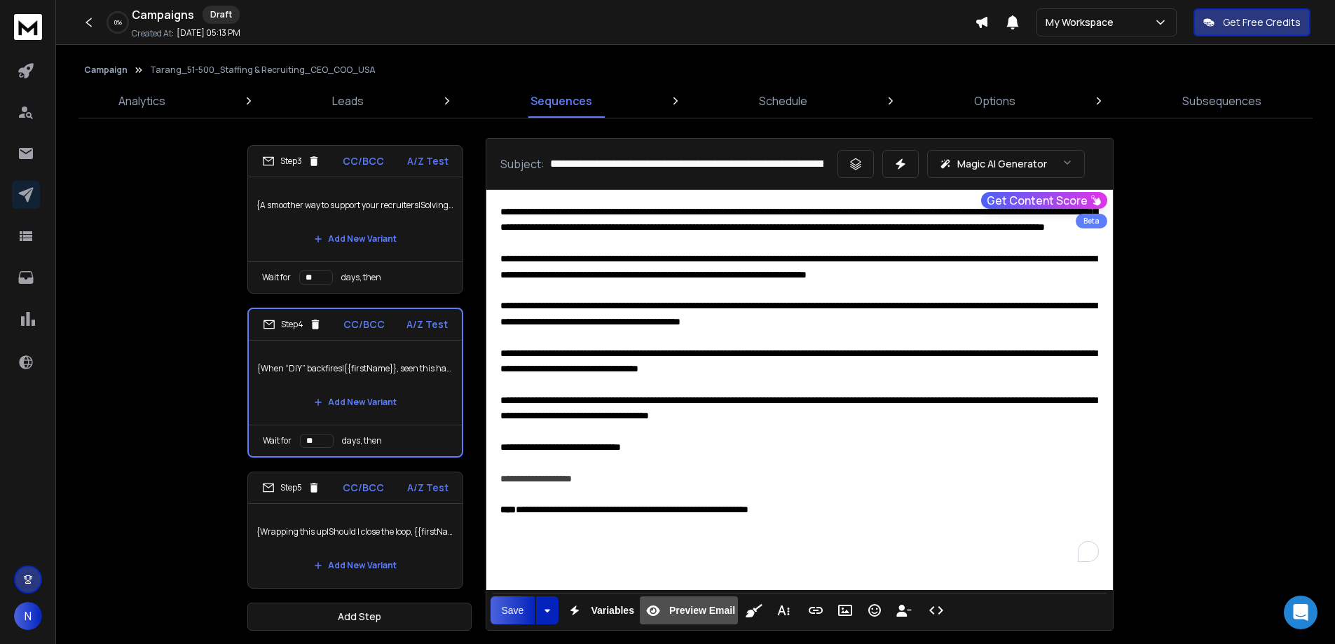
click at [699, 606] on span "Preview Email" at bounding box center [701, 611] width 71 height 12
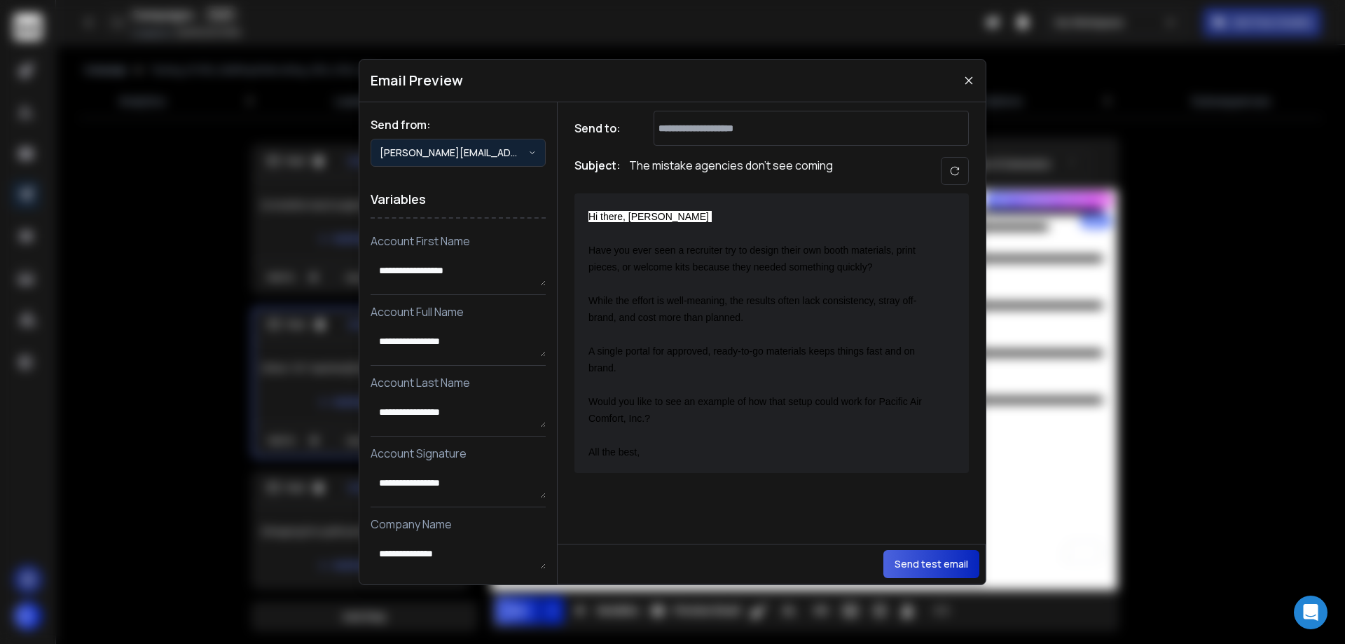
click at [455, 149] on p "james_chavez@optamarkreach.com" at bounding box center [454, 153] width 149 height 14
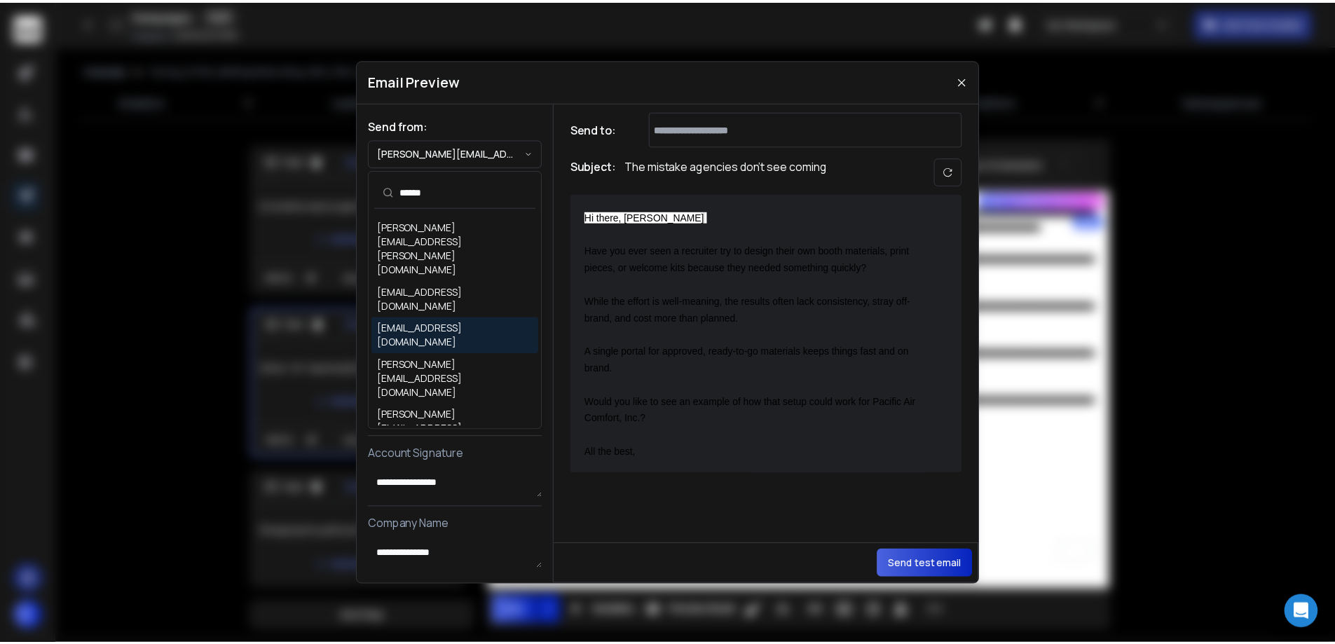
scroll to position [0, 0]
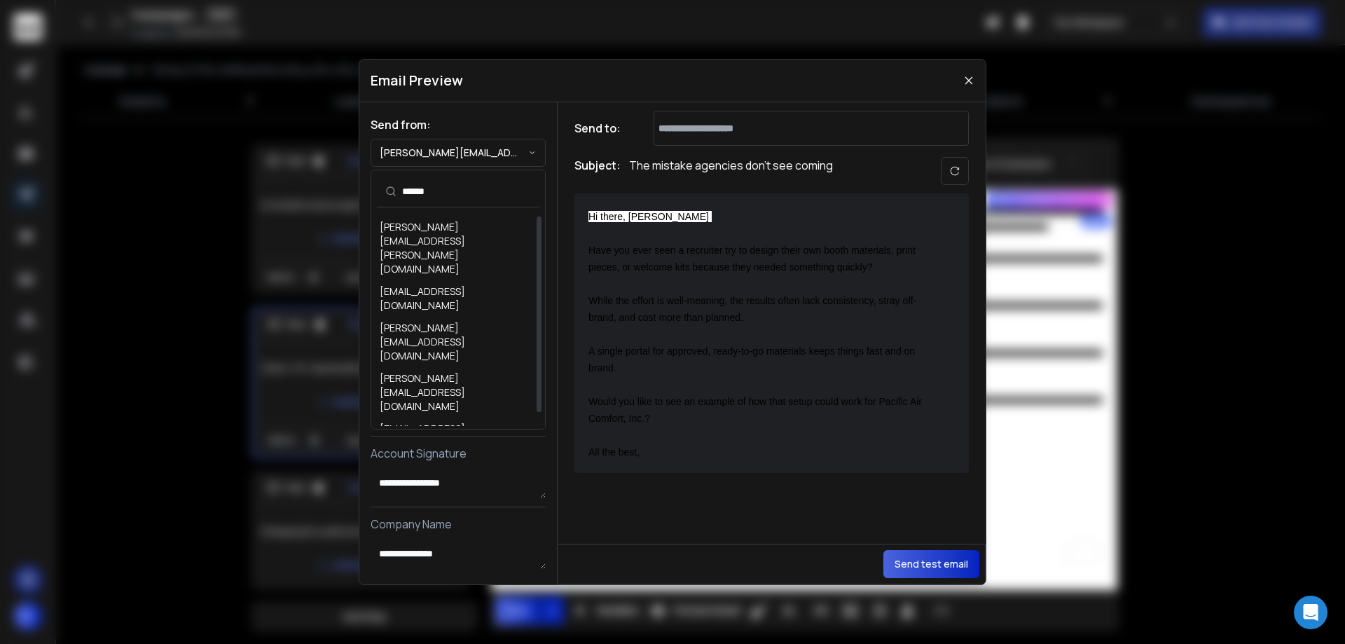
type input "******"
click at [446, 495] on div "taranggosalia@optamarkgrowth.com" at bounding box center [458, 509] width 157 height 28
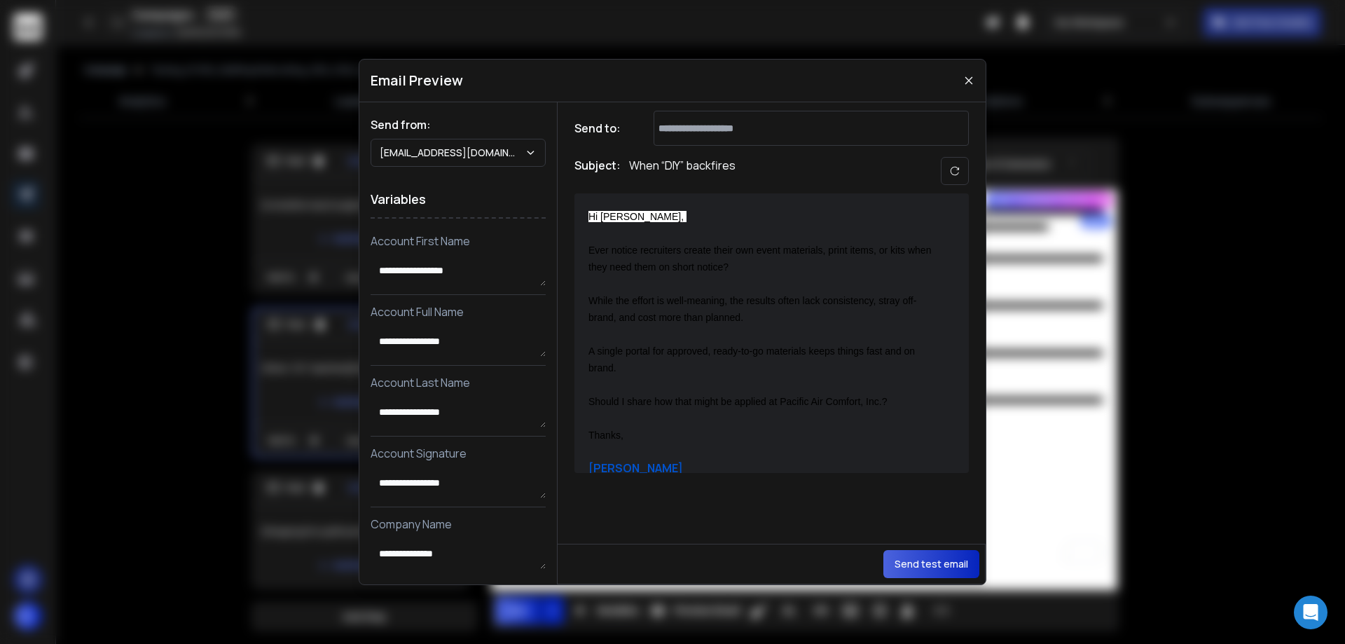
click at [723, 128] on input at bounding box center [812, 128] width 306 height 25
click at [919, 562] on button "Send test email" at bounding box center [932, 564] width 96 height 28
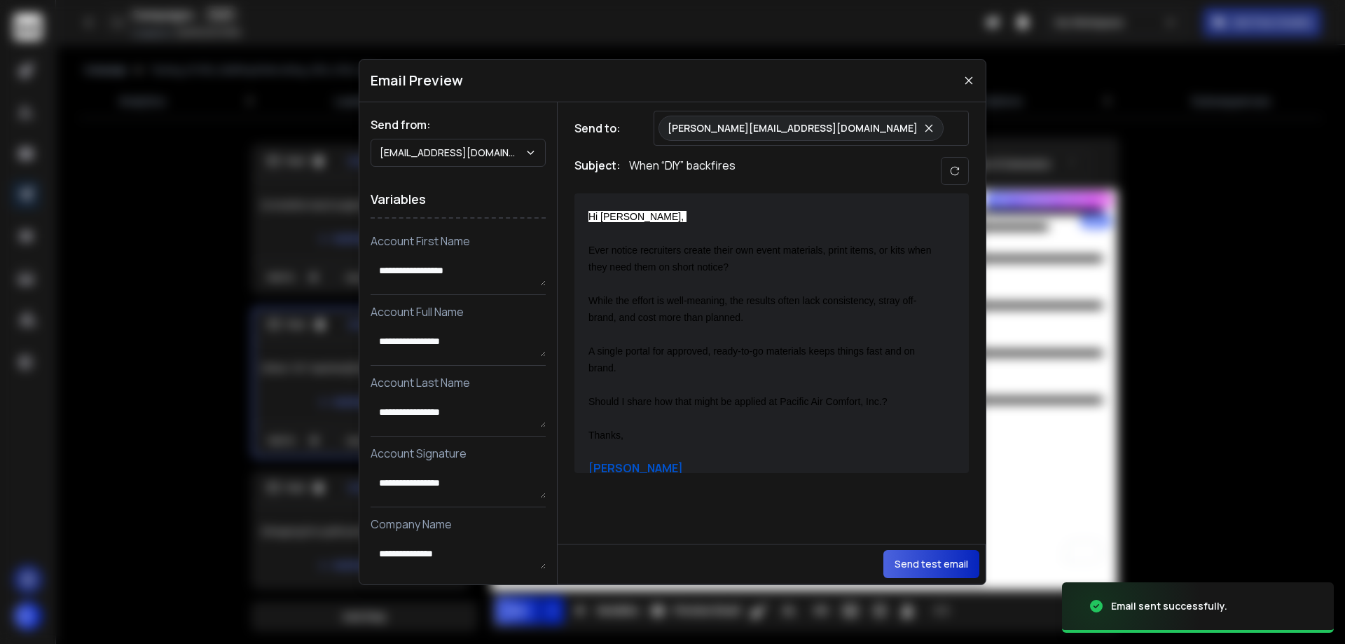
click at [969, 81] on icon at bounding box center [968, 80] width 11 height 11
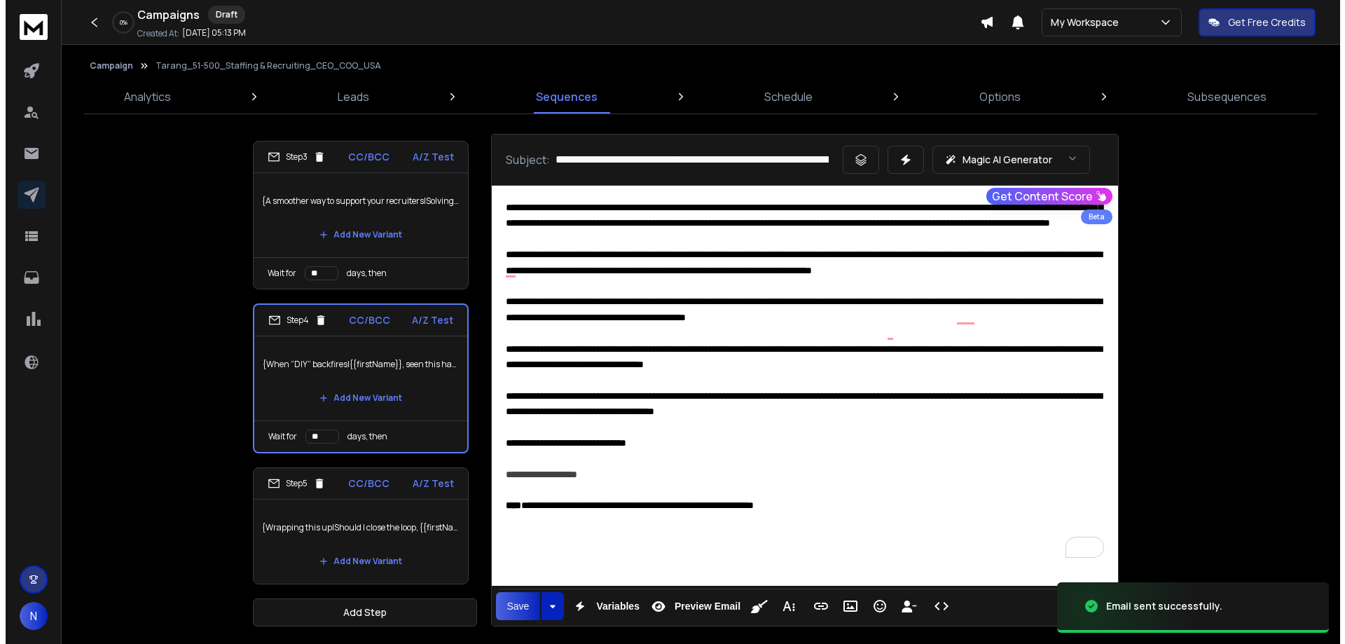
scroll to position [6, 0]
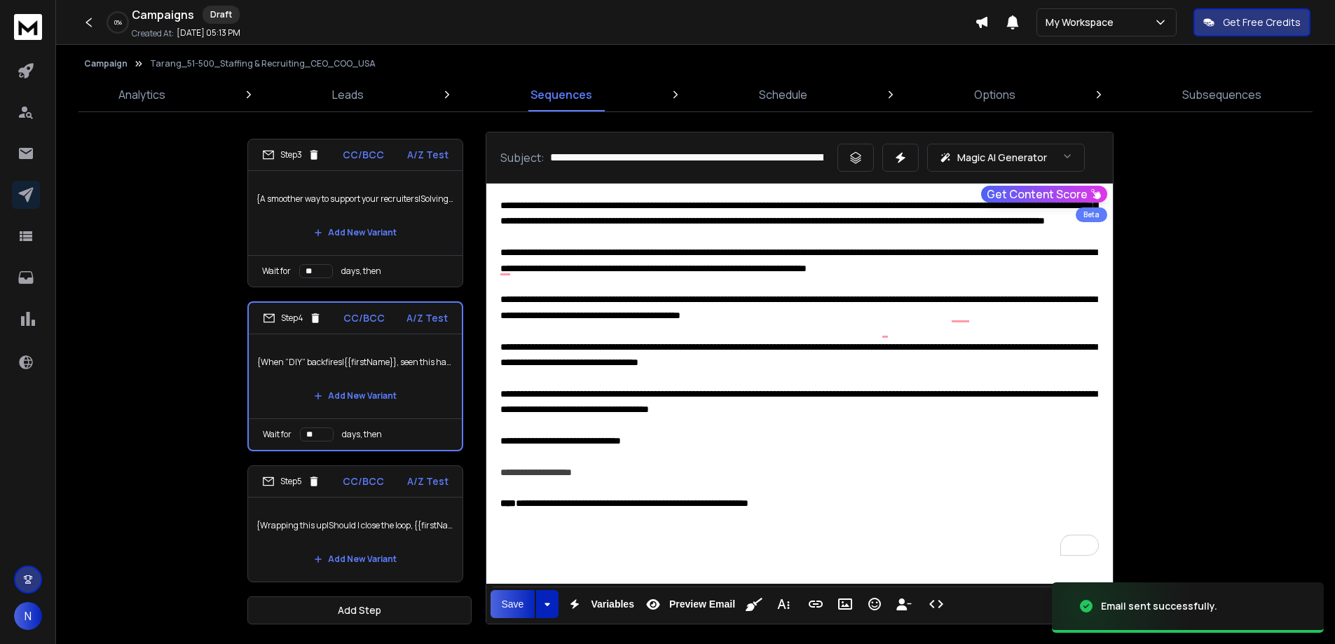
click at [341, 520] on p "{Wrapping this up|Should I close the loop, {{firstName}}?|Next step for {{compa…" at bounding box center [355, 525] width 198 height 39
type input "**********"
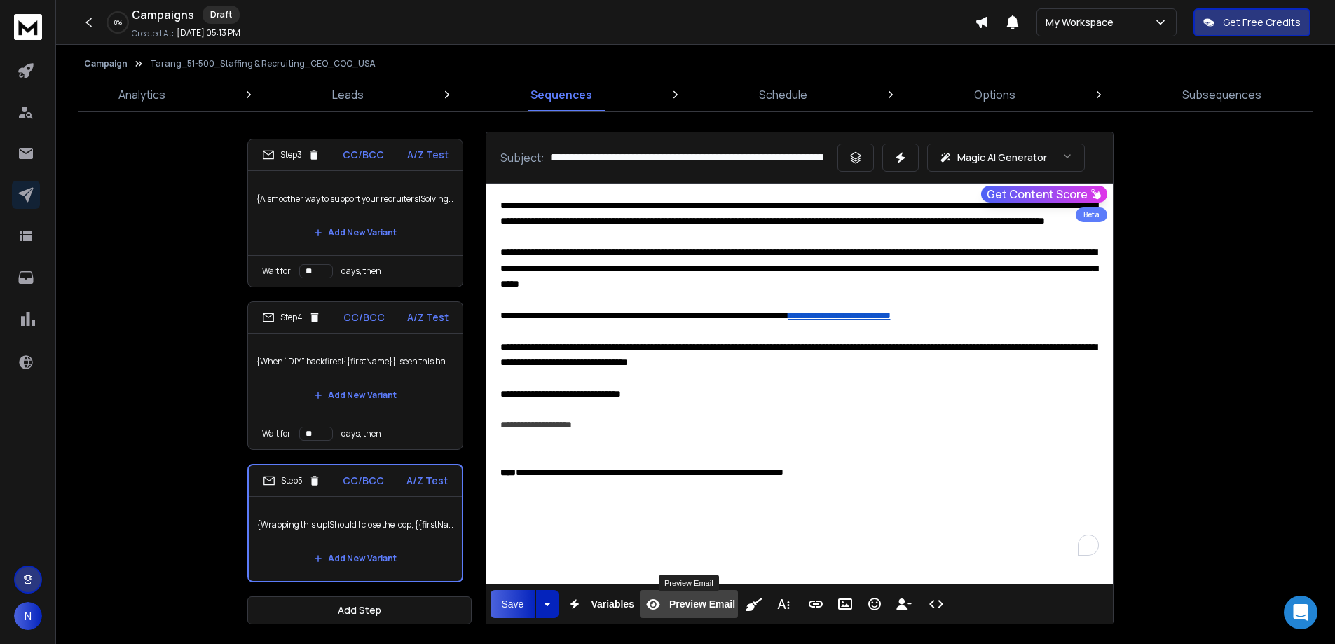
click at [691, 605] on span "Preview Email" at bounding box center [701, 604] width 71 height 12
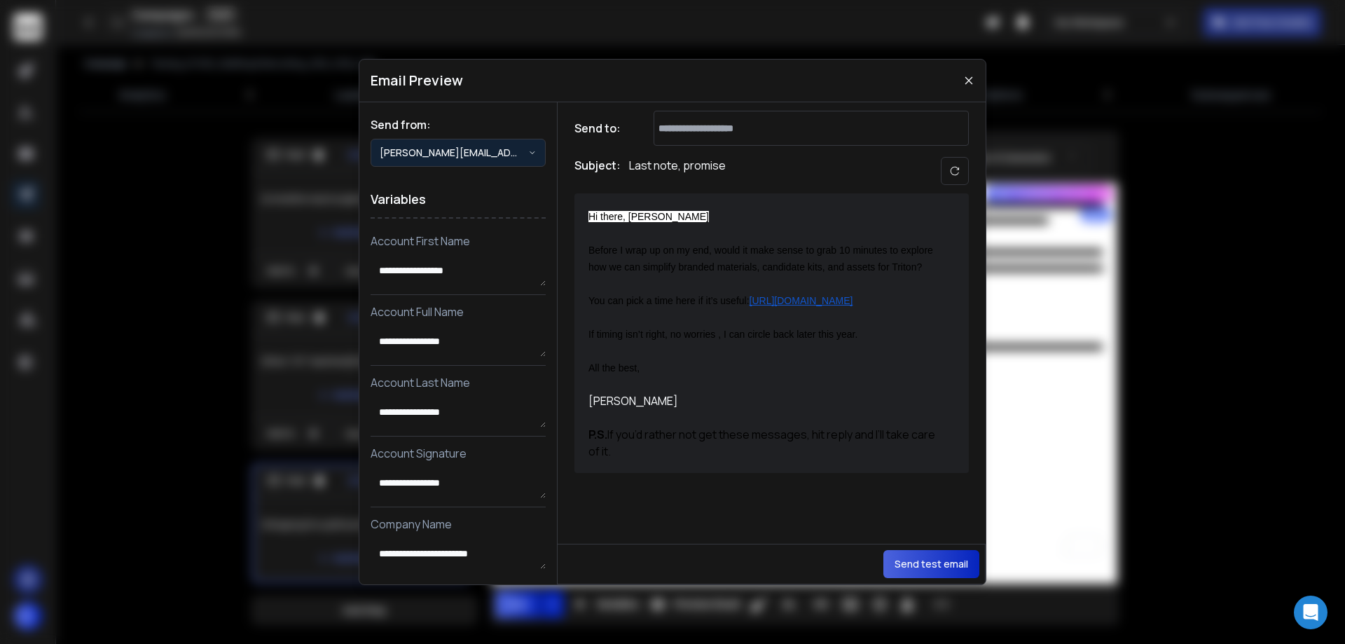
click at [383, 149] on p "james_chavez@optamarkreach.com" at bounding box center [454, 153] width 149 height 14
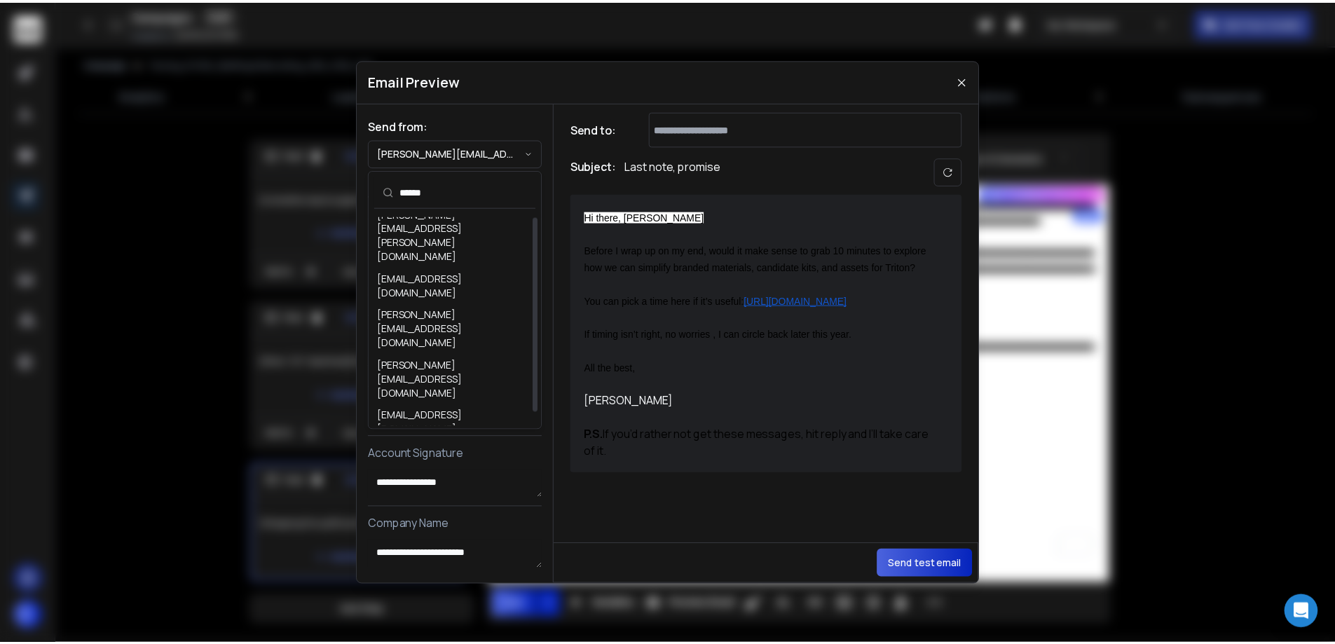
scroll to position [14, 0]
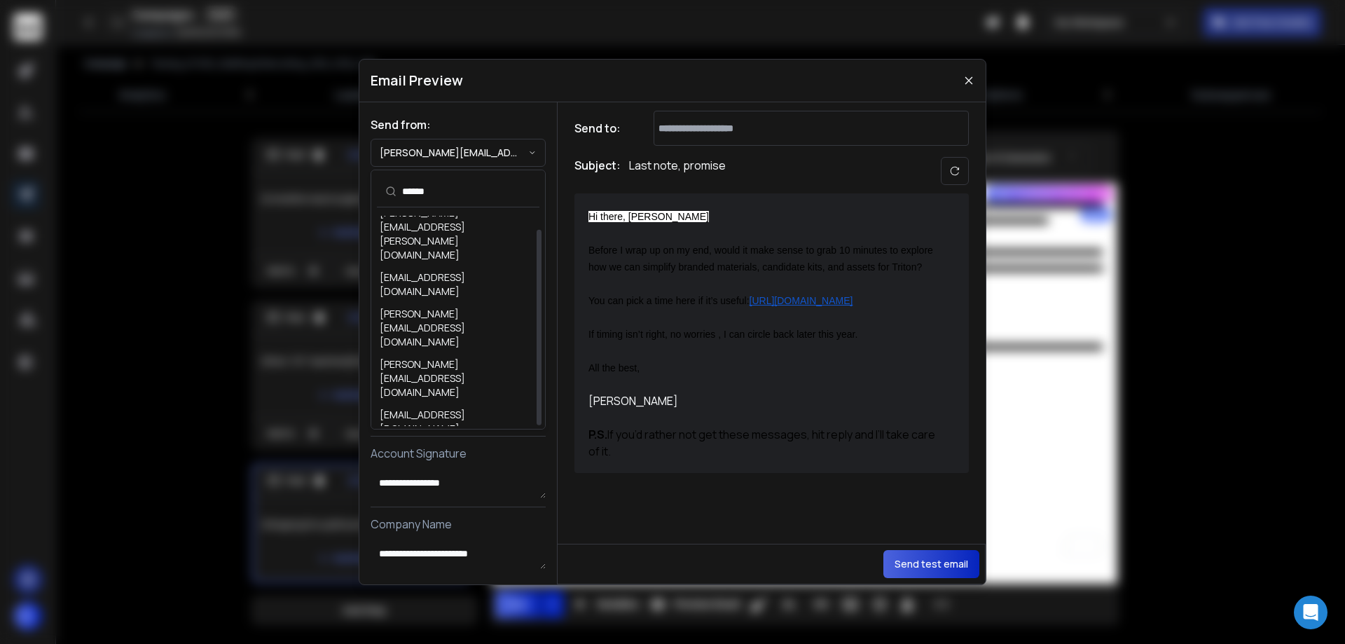
type input "******"
click at [434, 554] on div "tarang.gosalia@optamarkgrowth.com" at bounding box center [458, 575] width 157 height 42
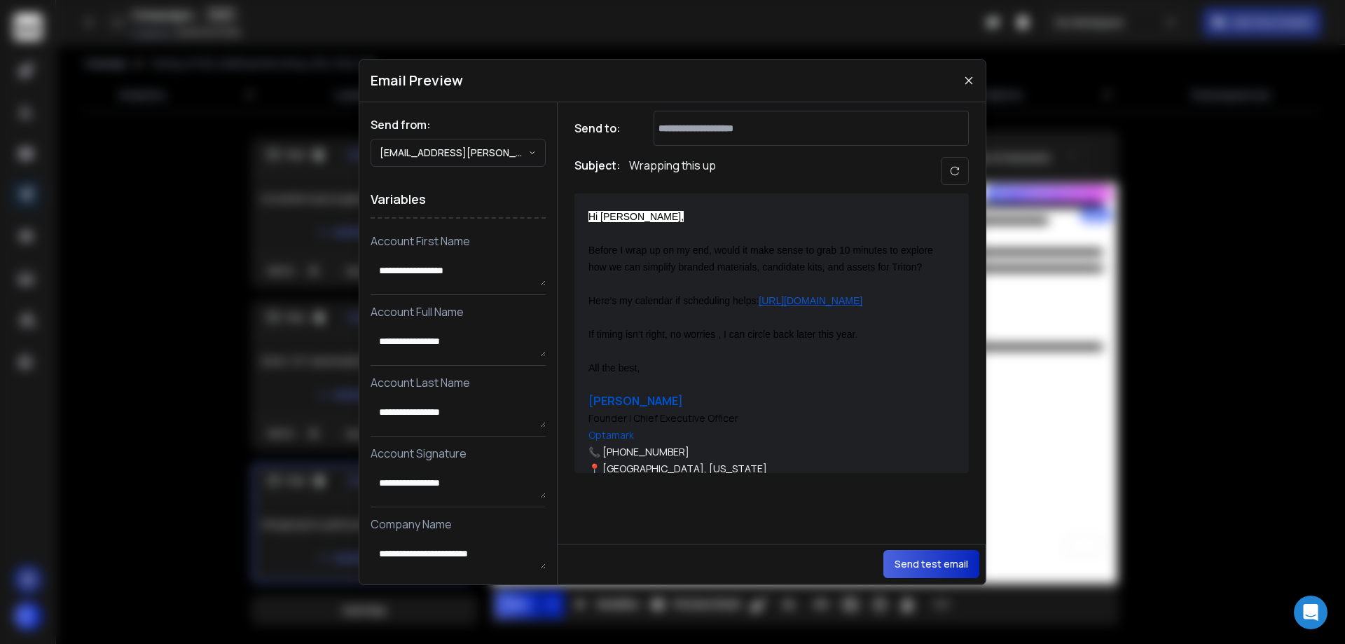
click at [699, 139] on input at bounding box center [812, 128] width 306 height 25
click at [924, 564] on button "Send test email" at bounding box center [932, 564] width 96 height 28
click at [967, 81] on icon at bounding box center [968, 80] width 11 height 11
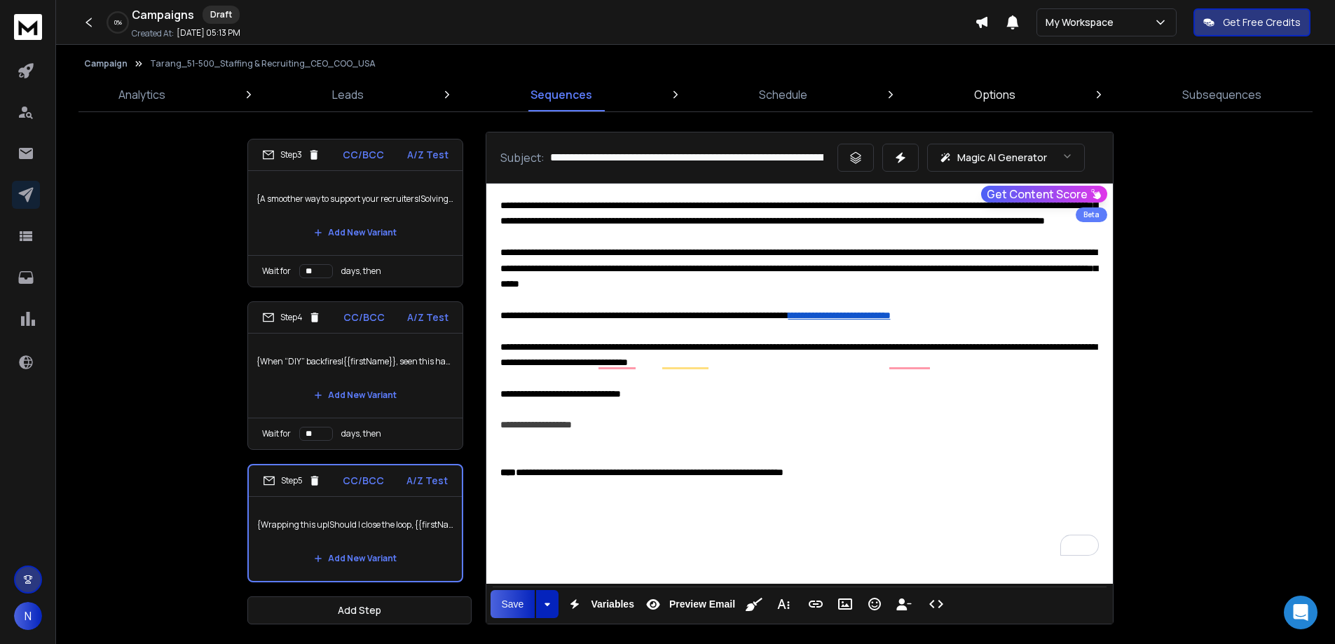
click at [1003, 90] on p "Options" at bounding box center [994, 94] width 41 height 17
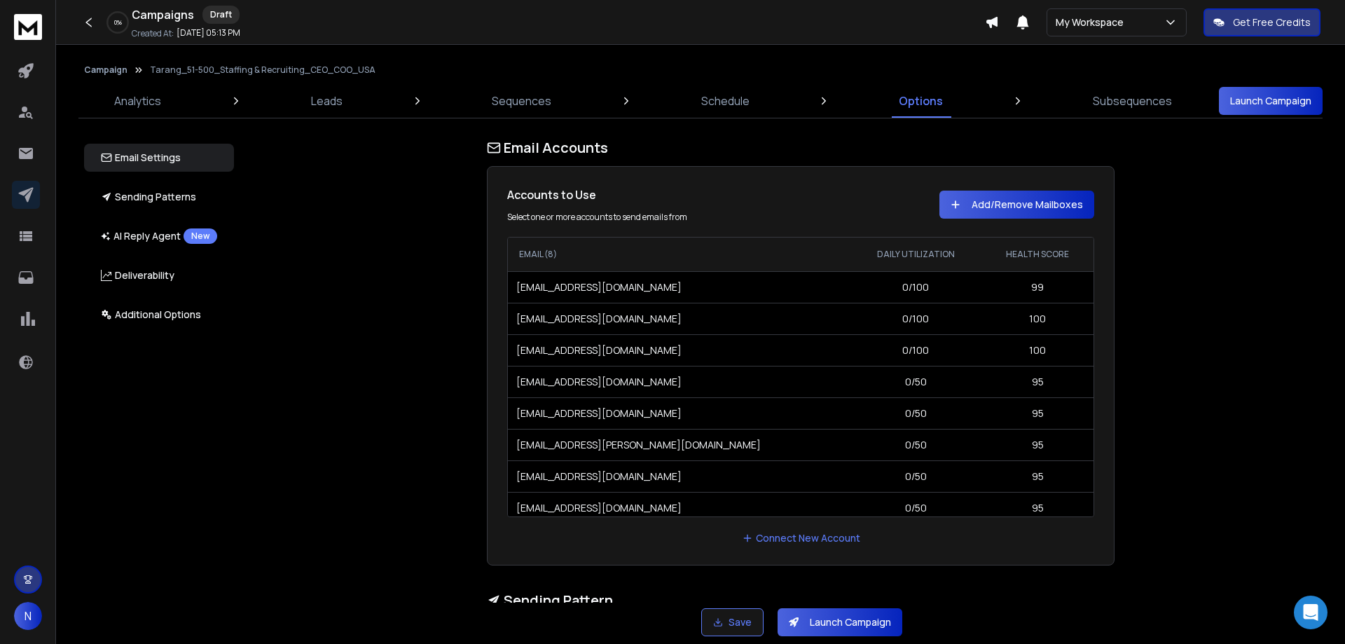
click at [858, 623] on button "Launch Campaign" at bounding box center [840, 622] width 125 height 28
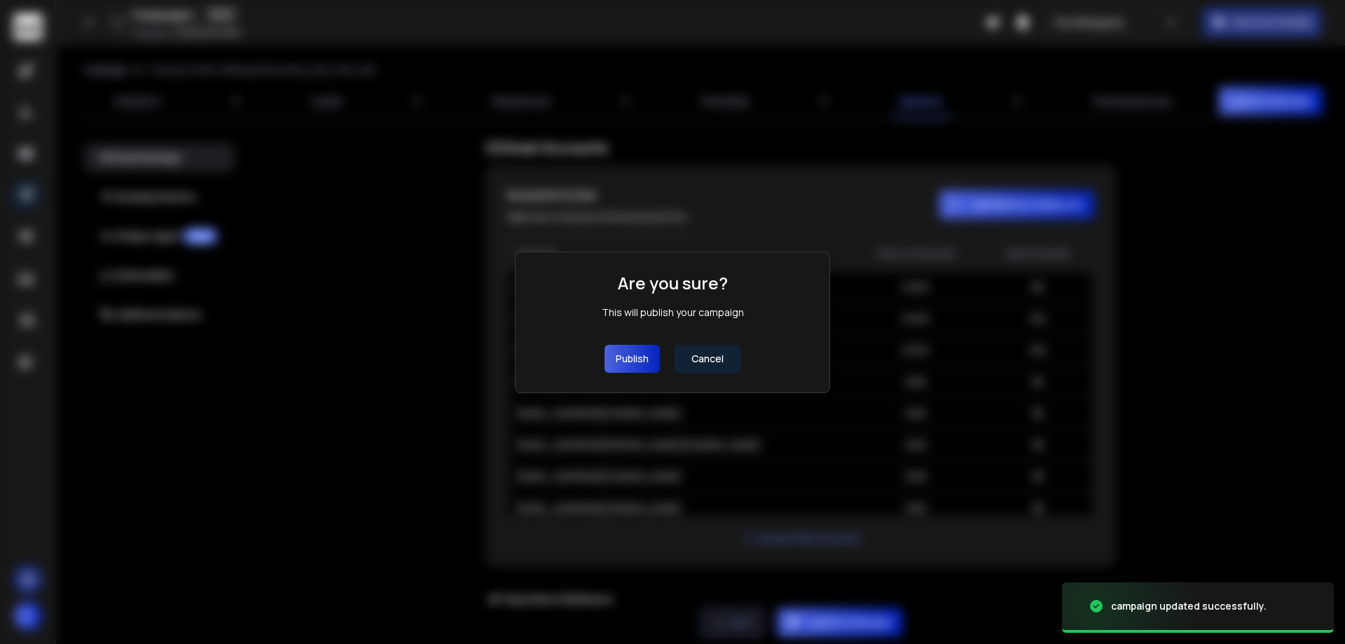
click at [653, 354] on button "Publish" at bounding box center [632, 359] width 55 height 28
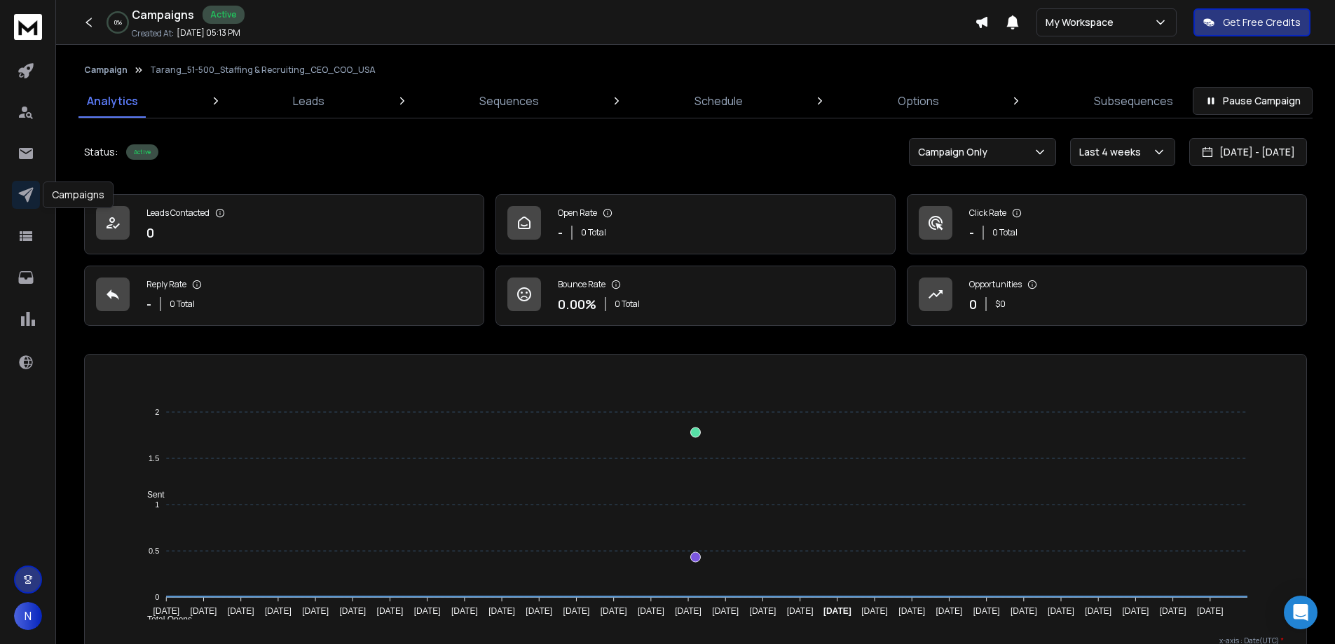
click at [27, 195] on icon at bounding box center [25, 194] width 15 height 15
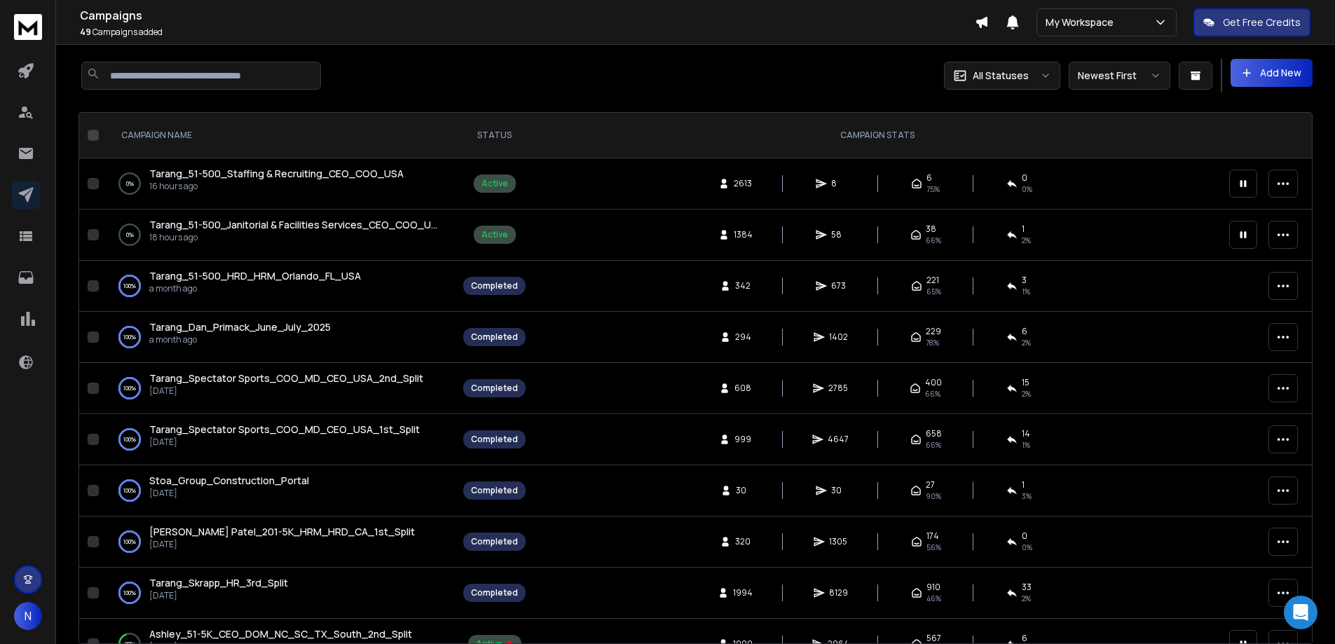
click at [0, 453] on div "N" at bounding box center [28, 322] width 56 height 644
